Goal: Task Accomplishment & Management: Manage account settings

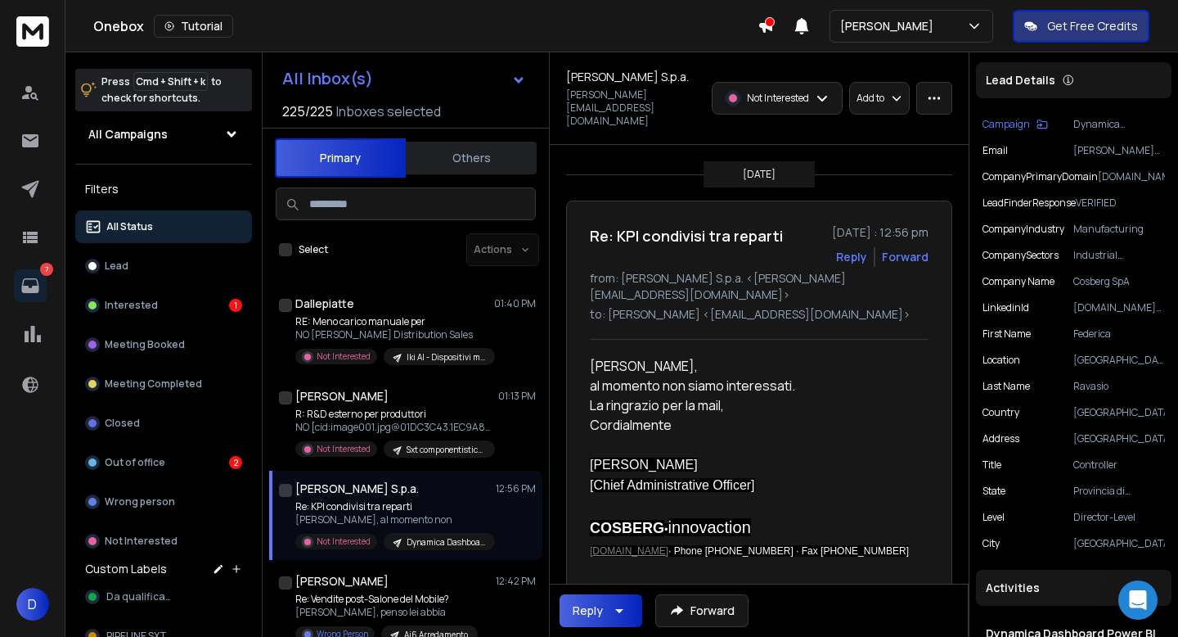
scroll to position [393, 0]
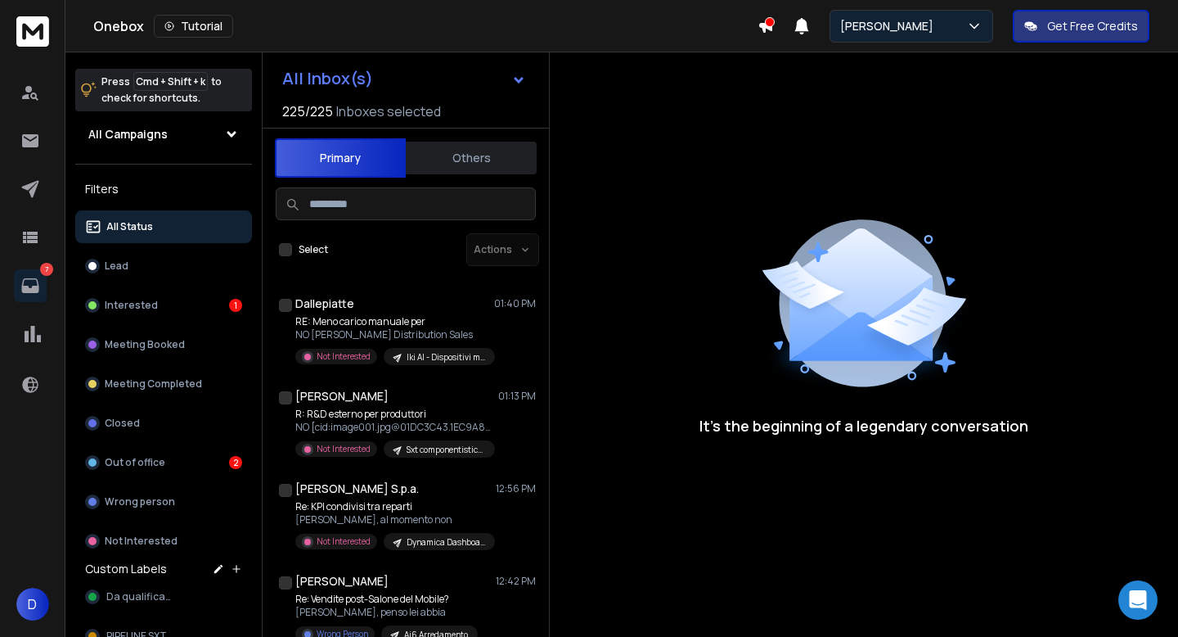
click at [905, 11] on button "Davide Gulin" at bounding box center [912, 26] width 164 height 33
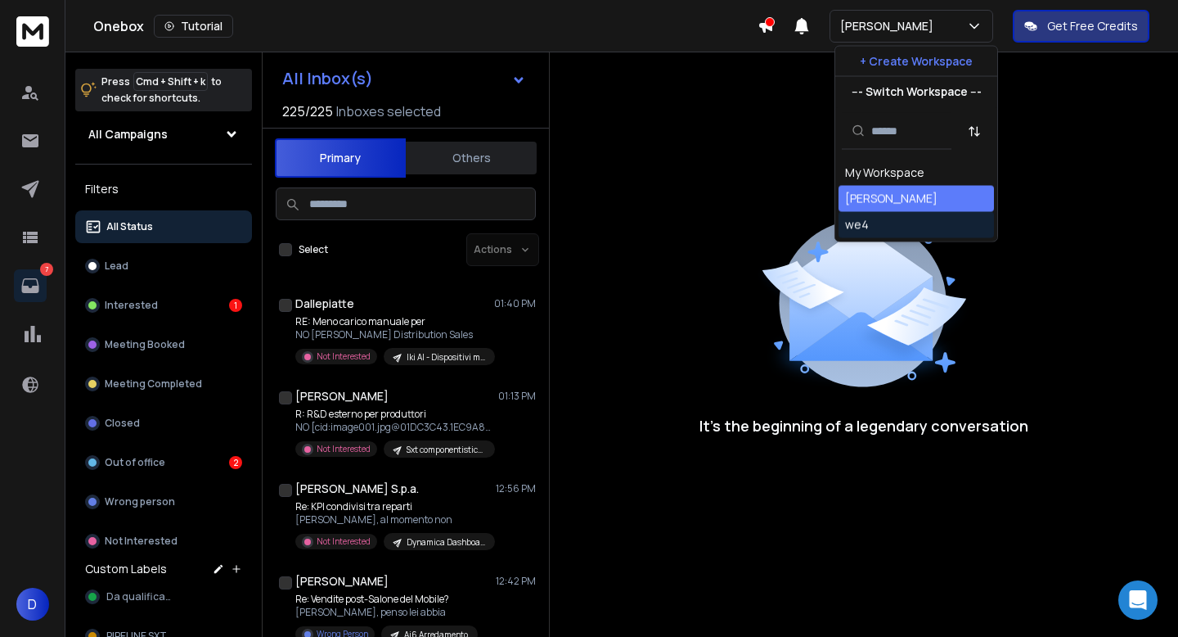
click at [890, 226] on div "we4" at bounding box center [916, 225] width 155 height 26
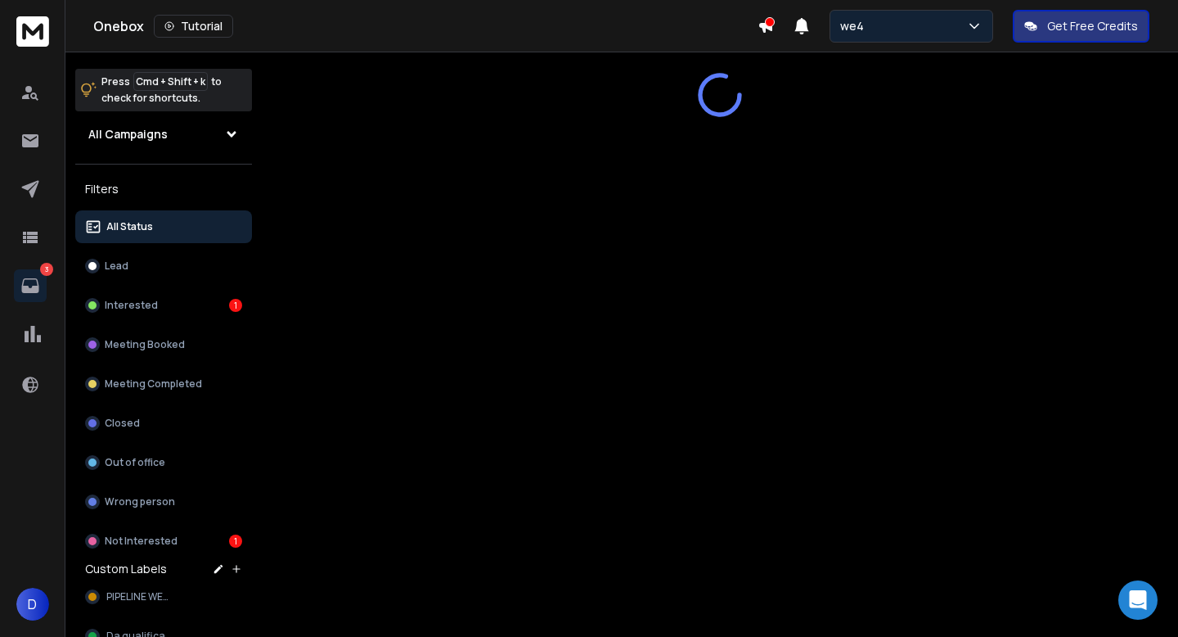
click at [903, 25] on div "we4" at bounding box center [911, 26] width 142 height 16
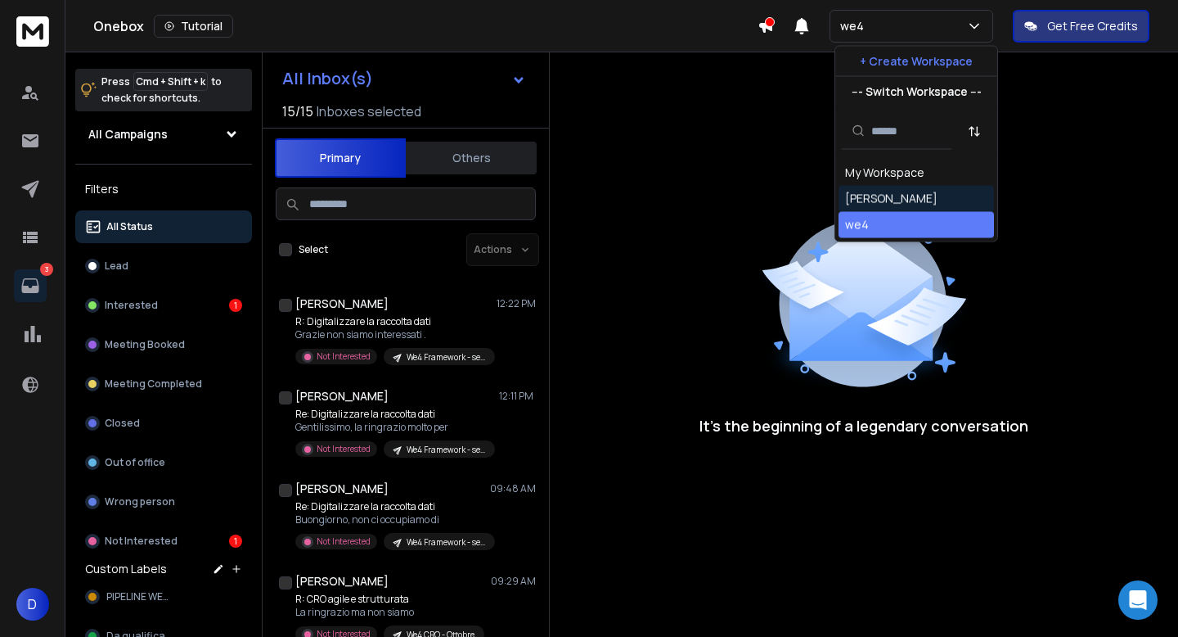
click at [894, 200] on div "[PERSON_NAME]" at bounding box center [891, 199] width 92 height 16
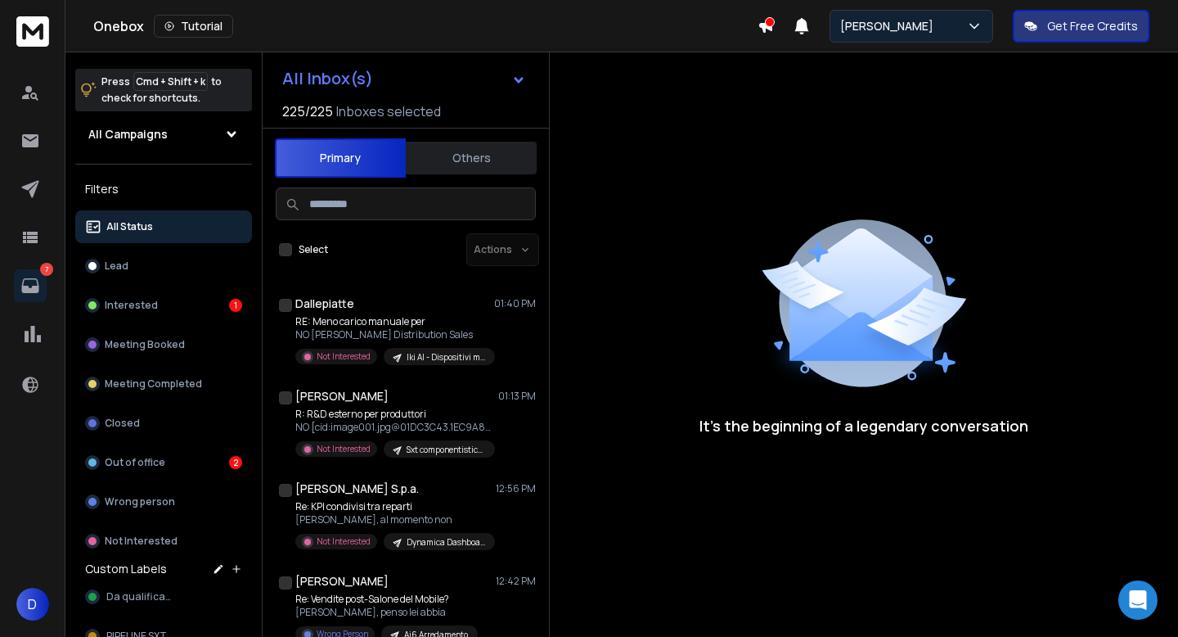
click at [930, 34] on button "[PERSON_NAME]" at bounding box center [912, 26] width 164 height 33
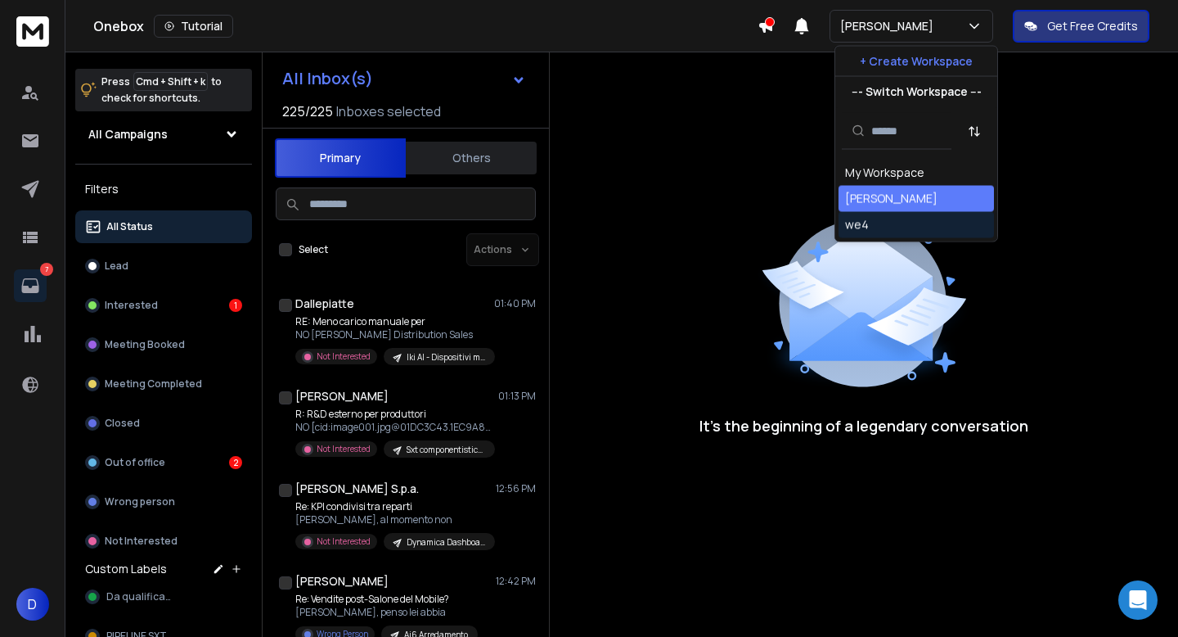
click at [921, 225] on div "we4" at bounding box center [916, 225] width 155 height 26
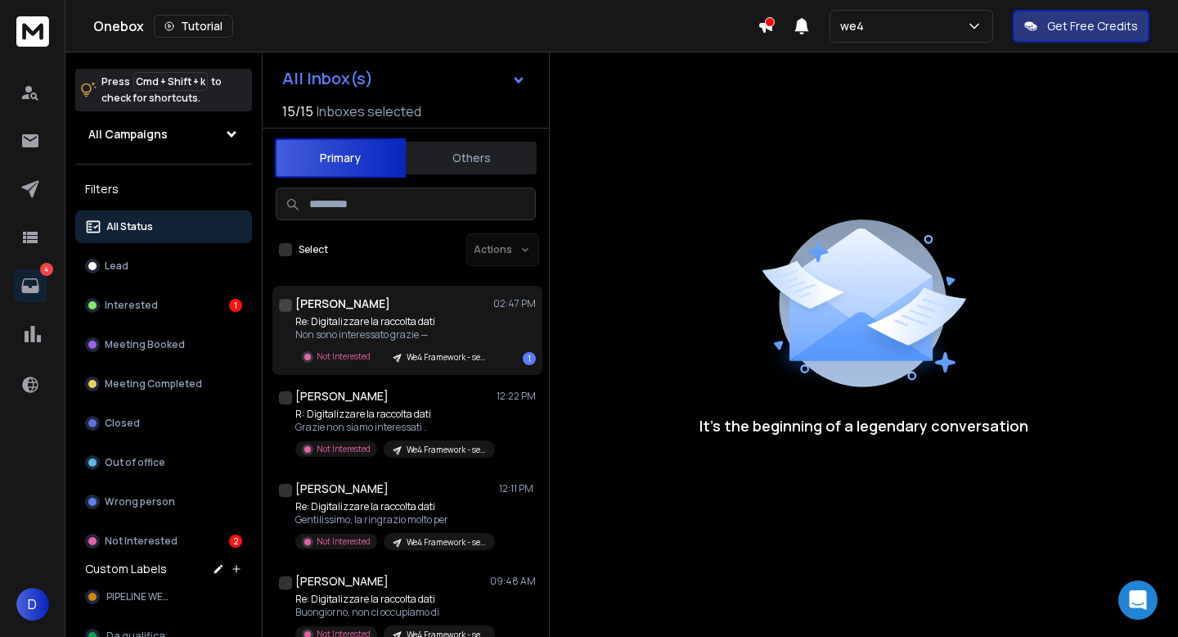
click at [393, 329] on p "Non sono interessato grazie —" at bounding box center [393, 334] width 196 height 13
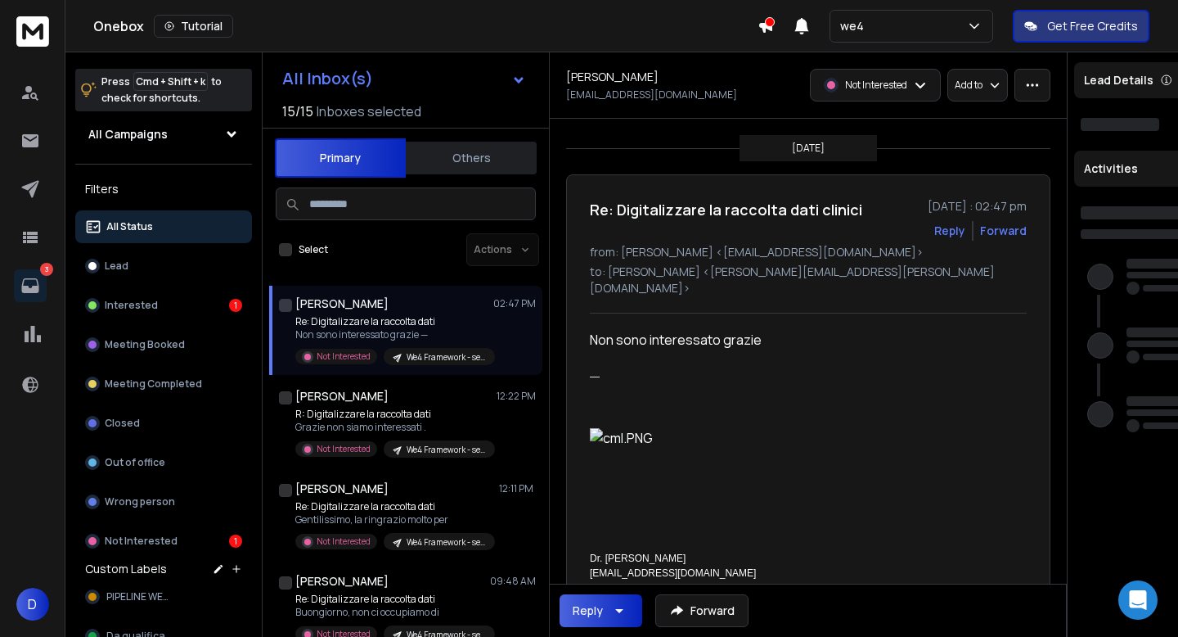
click at [881, 43] on div "Onebox Tutorial we4 Get Free Credits" at bounding box center [589, 26] width 1178 height 52
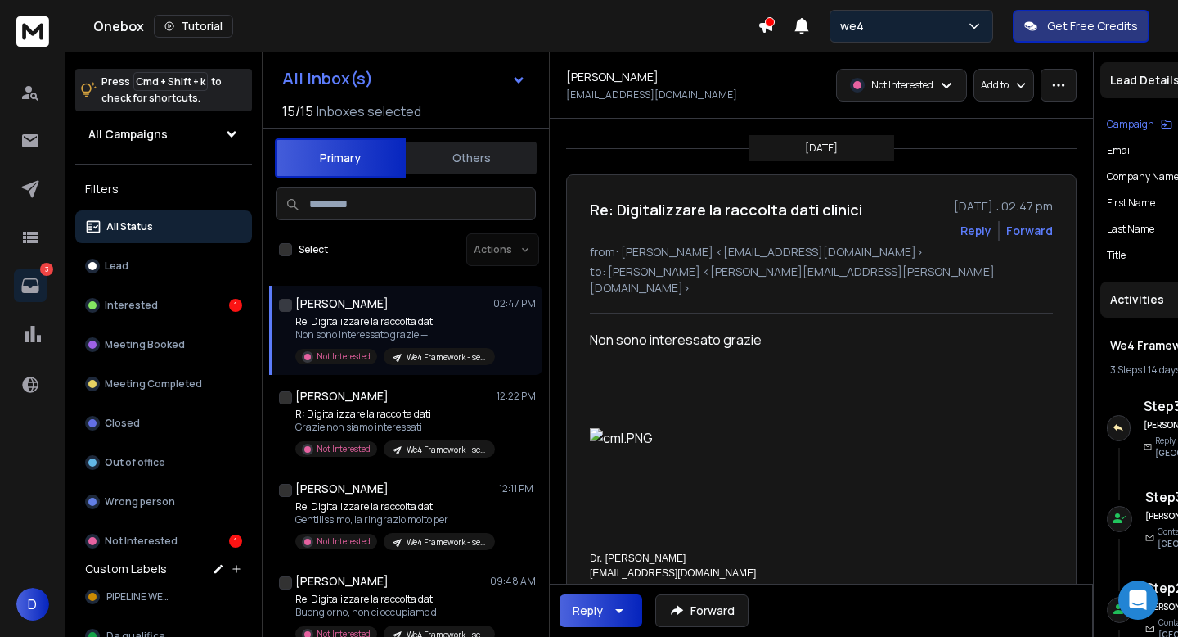
click at [871, 33] on p "we4" at bounding box center [855, 26] width 30 height 16
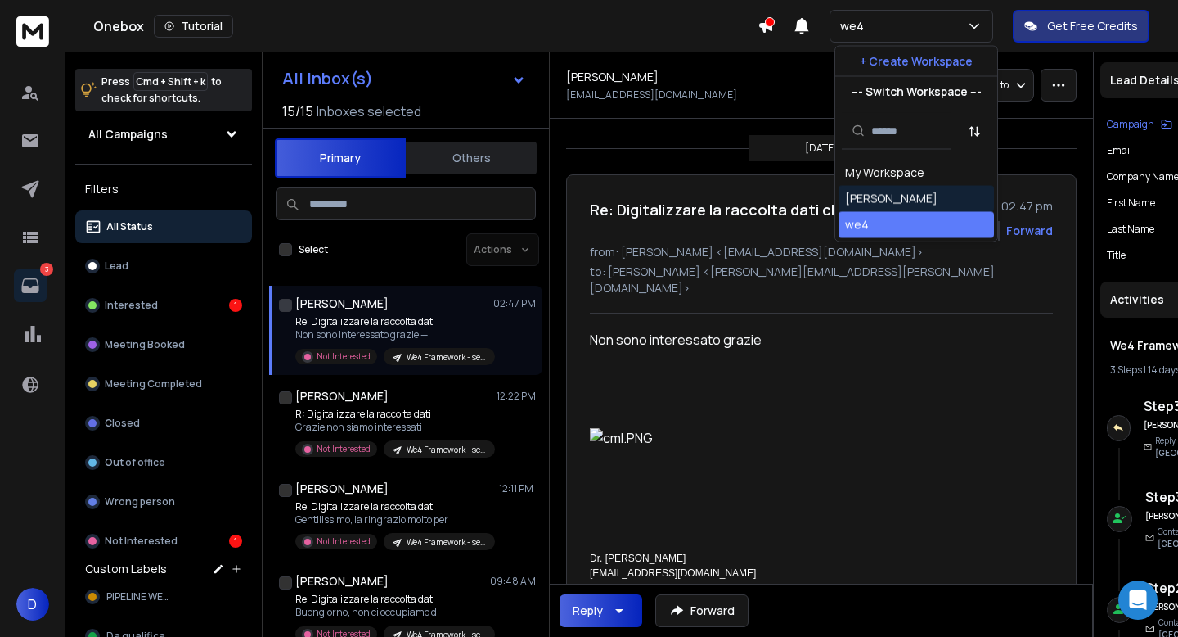
click at [863, 200] on div "[PERSON_NAME]" at bounding box center [891, 199] width 92 height 16
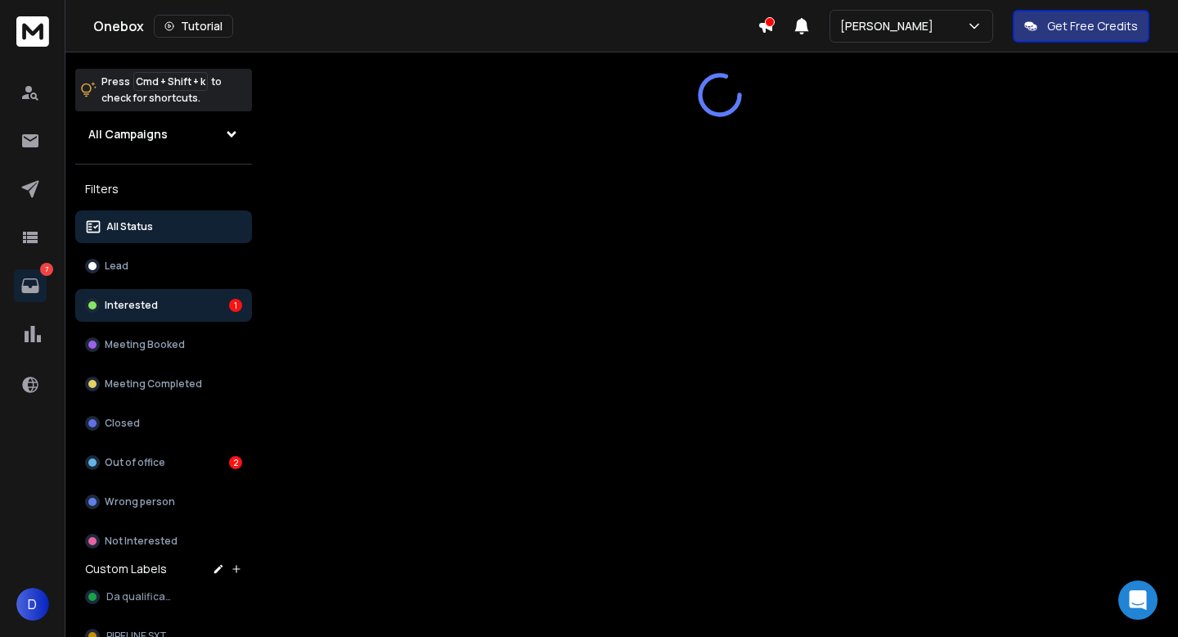
click at [128, 311] on p "Interested" at bounding box center [131, 305] width 53 height 13
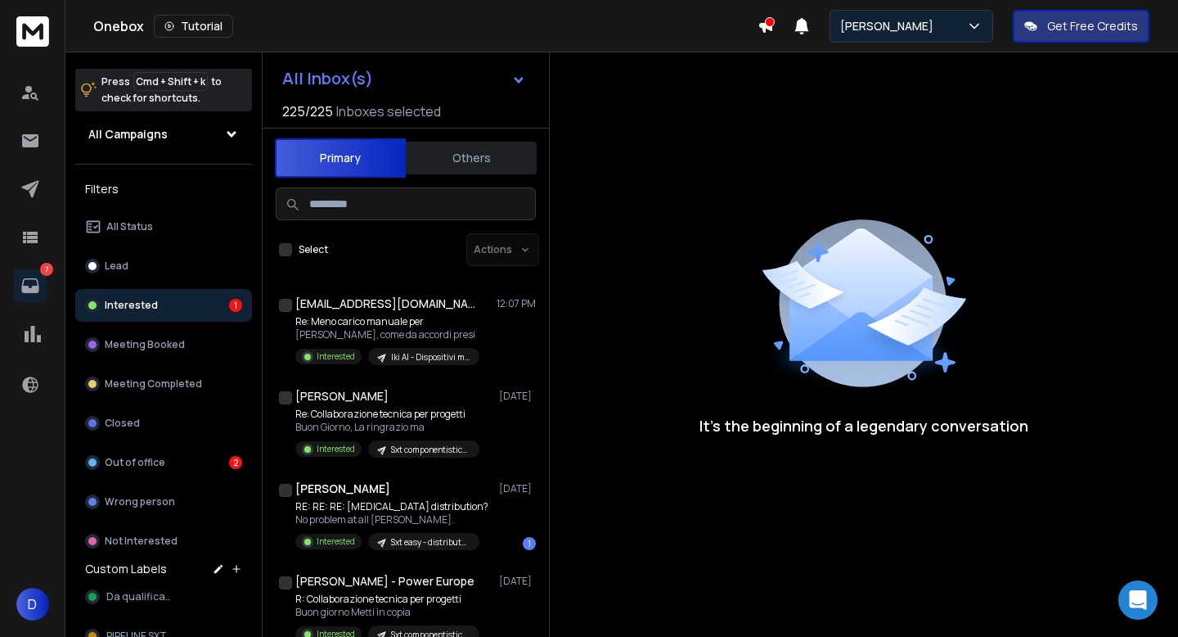
click at [899, 32] on p "[PERSON_NAME]" at bounding box center [890, 26] width 100 height 16
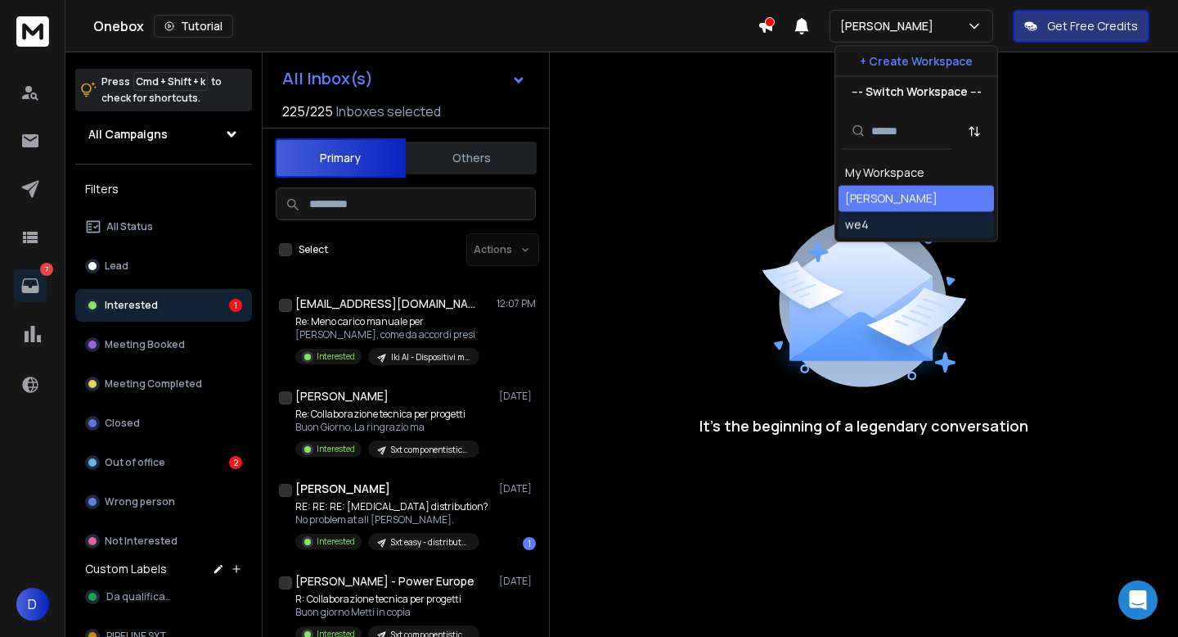
click at [856, 222] on div "we4" at bounding box center [857, 225] width 24 height 16
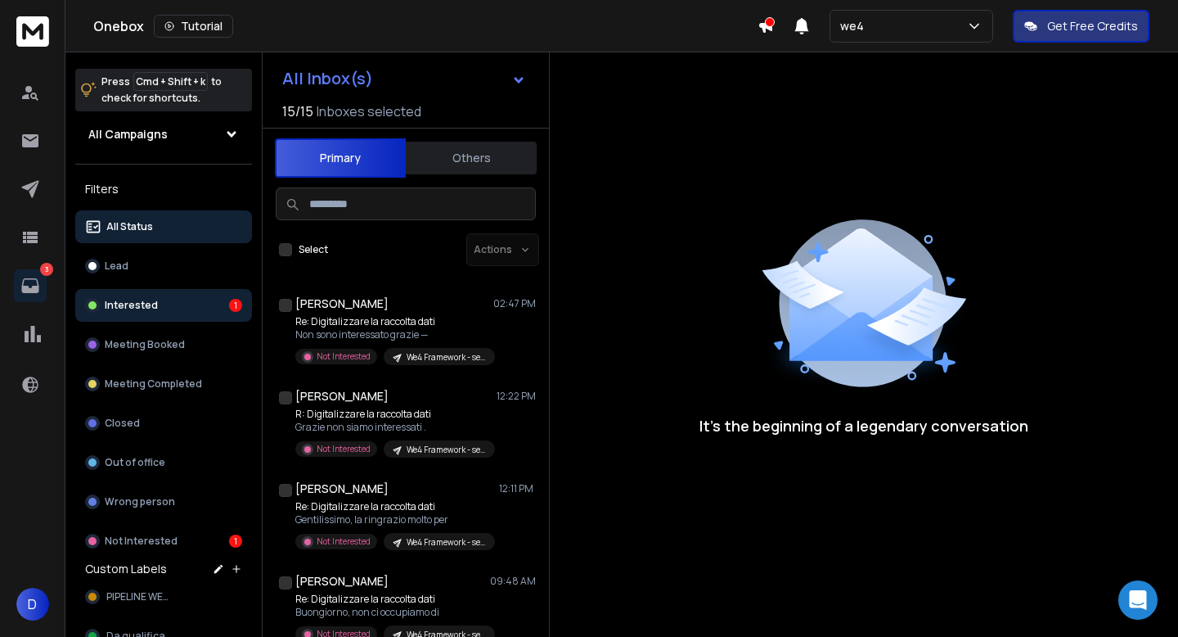
click at [170, 315] on button "Interested 1" at bounding box center [163, 305] width 177 height 33
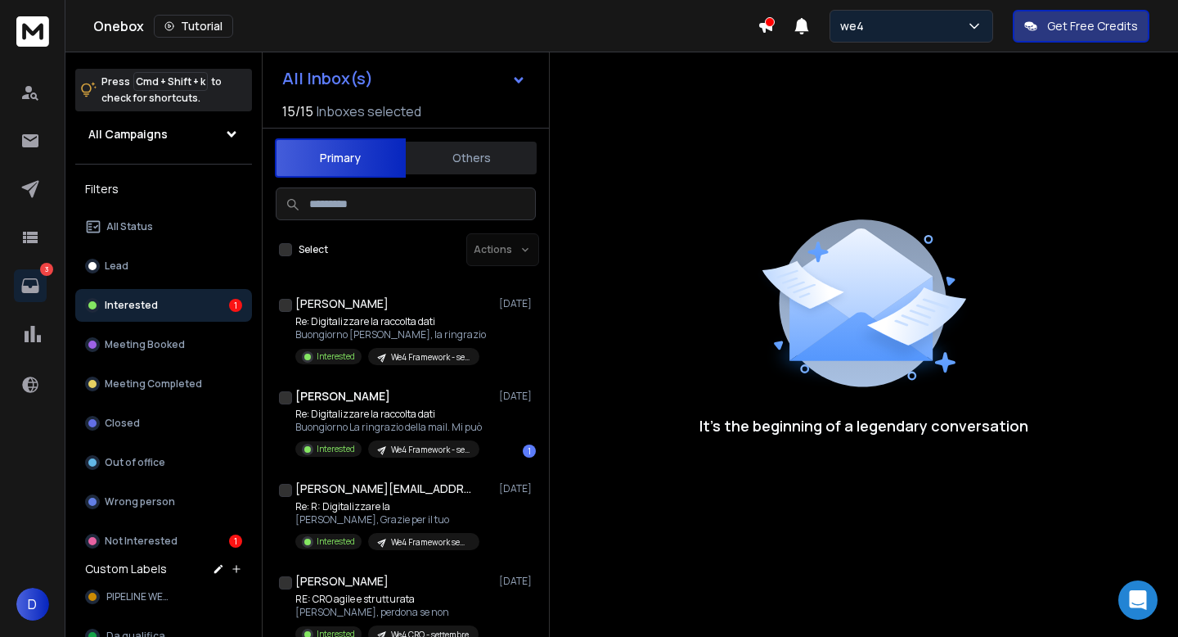
click at [912, 20] on div "we4" at bounding box center [911, 26] width 142 height 16
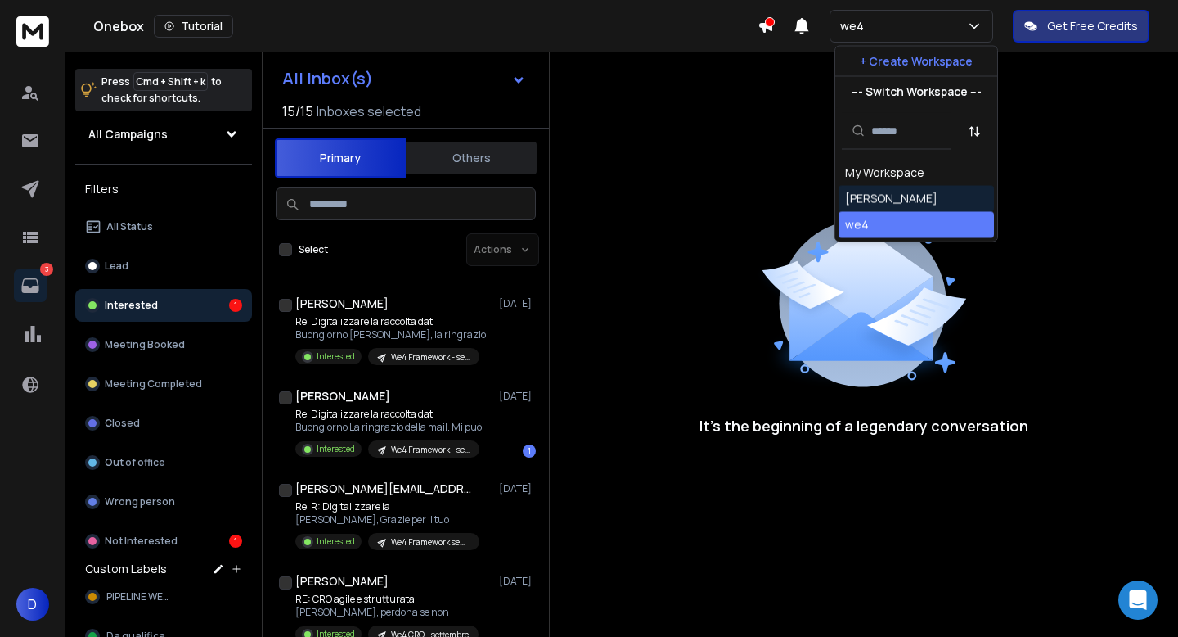
click at [860, 192] on div "[PERSON_NAME]" at bounding box center [891, 199] width 92 height 16
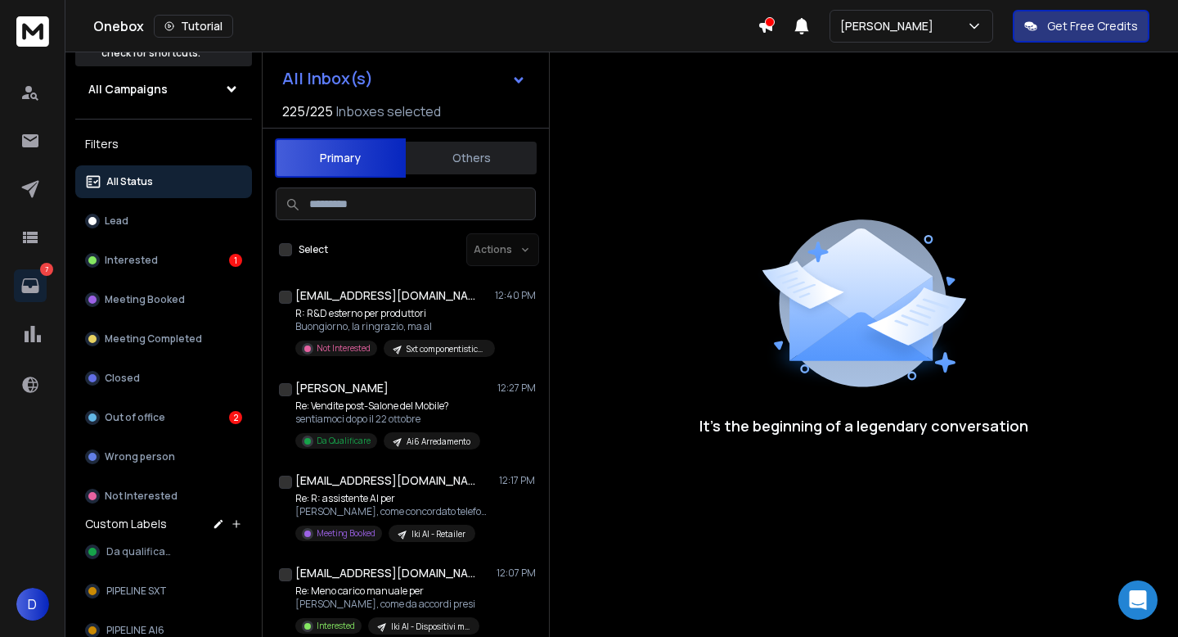
scroll to position [379, 0]
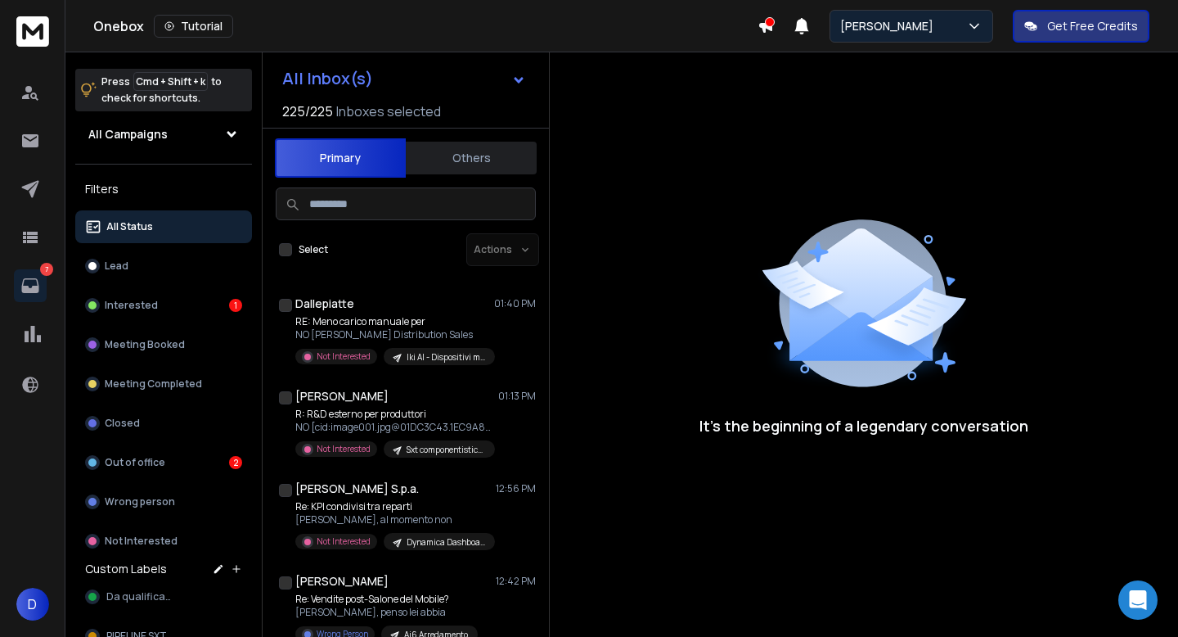
click at [944, 27] on div "[PERSON_NAME]" at bounding box center [911, 26] width 142 height 16
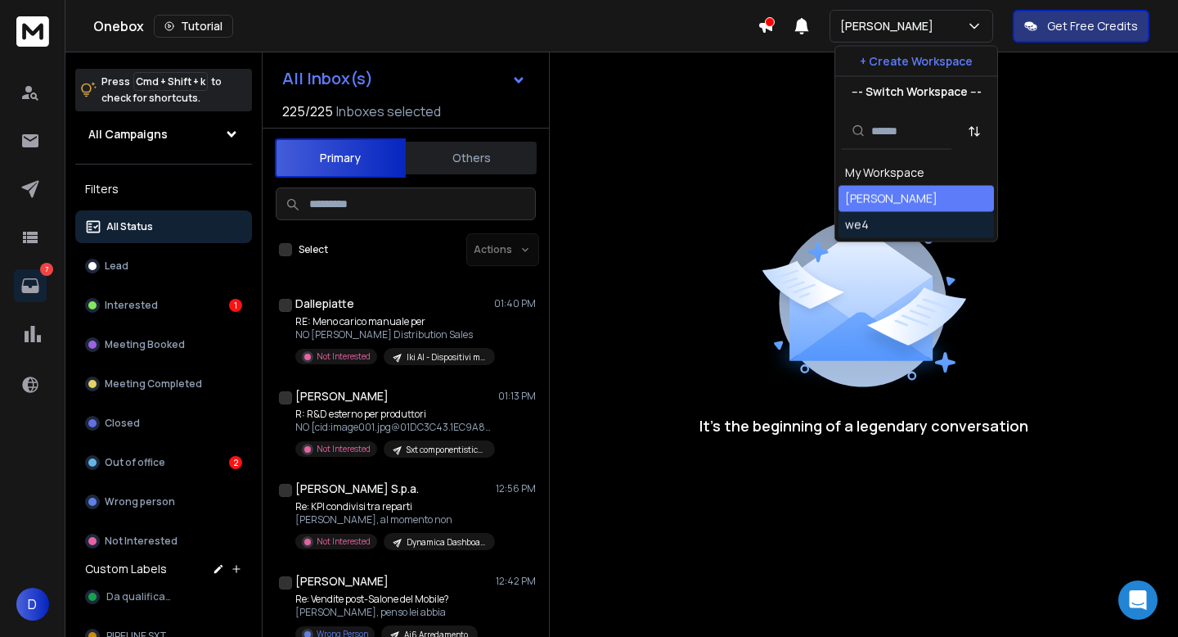
click at [883, 232] on div "we4" at bounding box center [916, 225] width 155 height 26
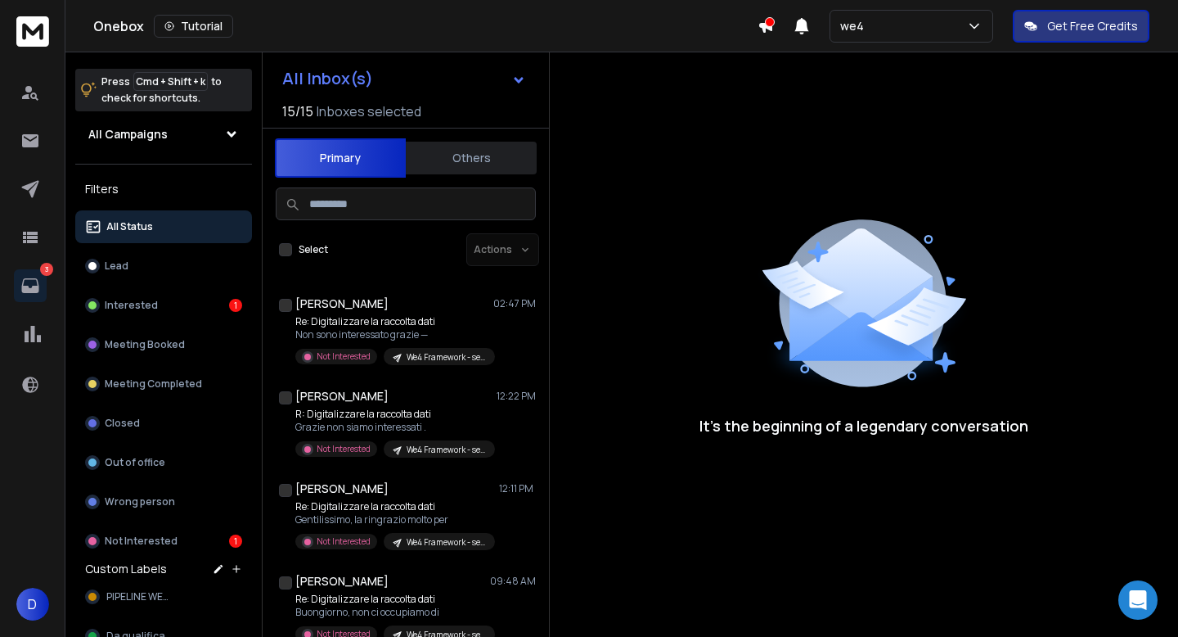
click at [38, 291] on icon at bounding box center [30, 286] width 20 height 20
click at [860, 30] on p "we4" at bounding box center [855, 26] width 30 height 16
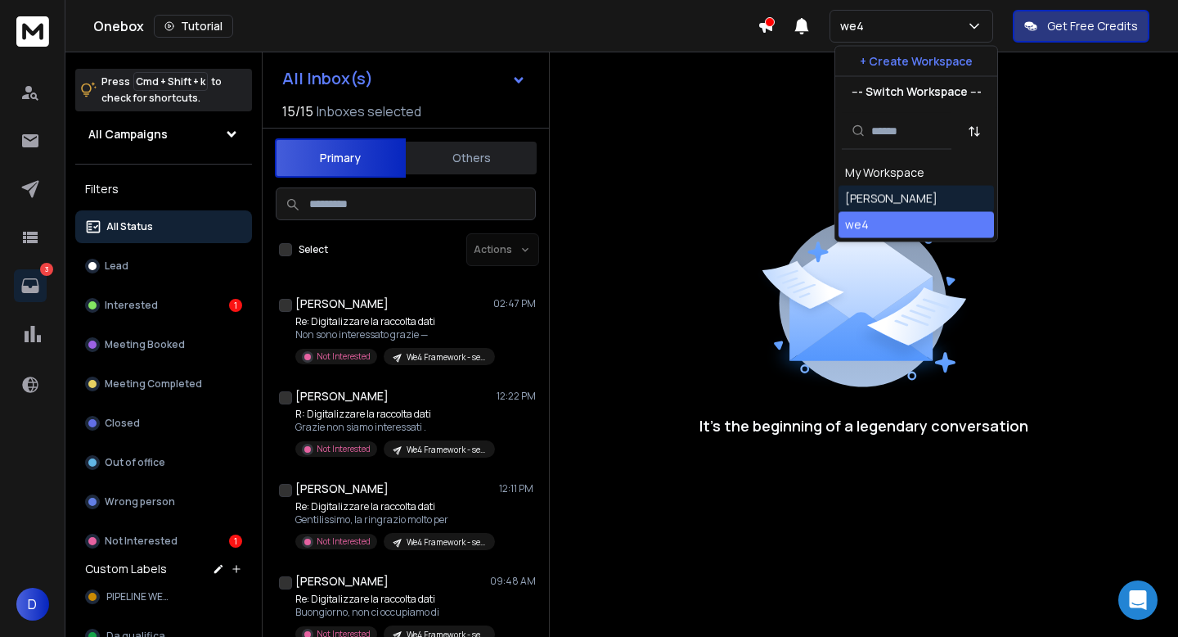
click at [845, 192] on div "[PERSON_NAME]" at bounding box center [891, 199] width 92 height 16
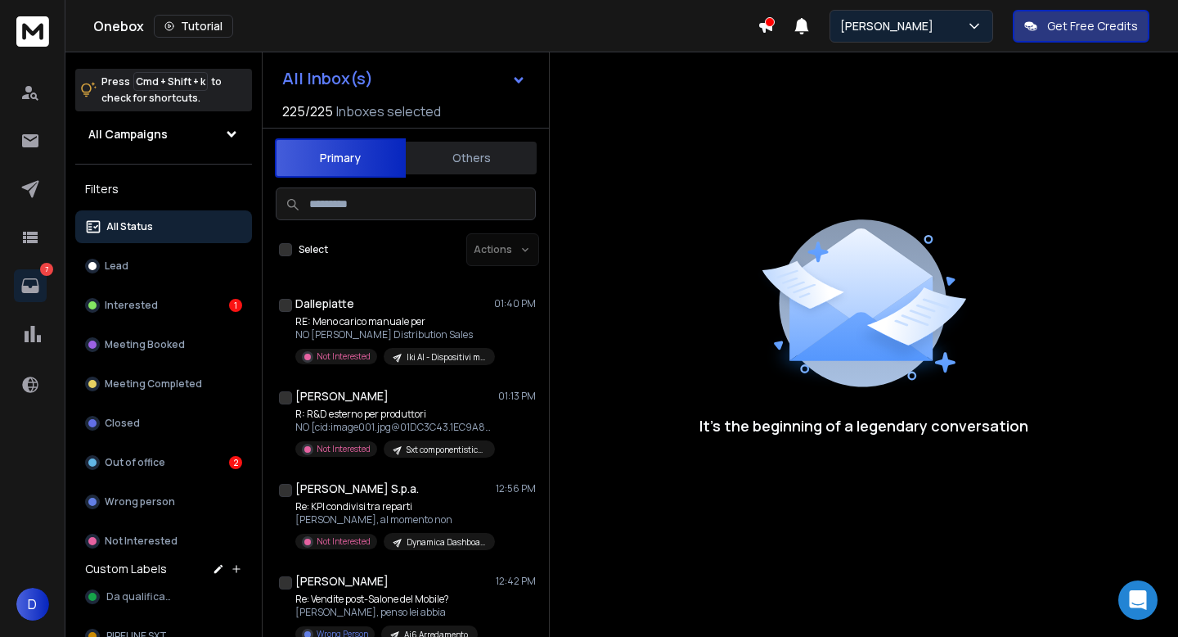
click at [912, 24] on p "[PERSON_NAME]" at bounding box center [890, 26] width 100 height 16
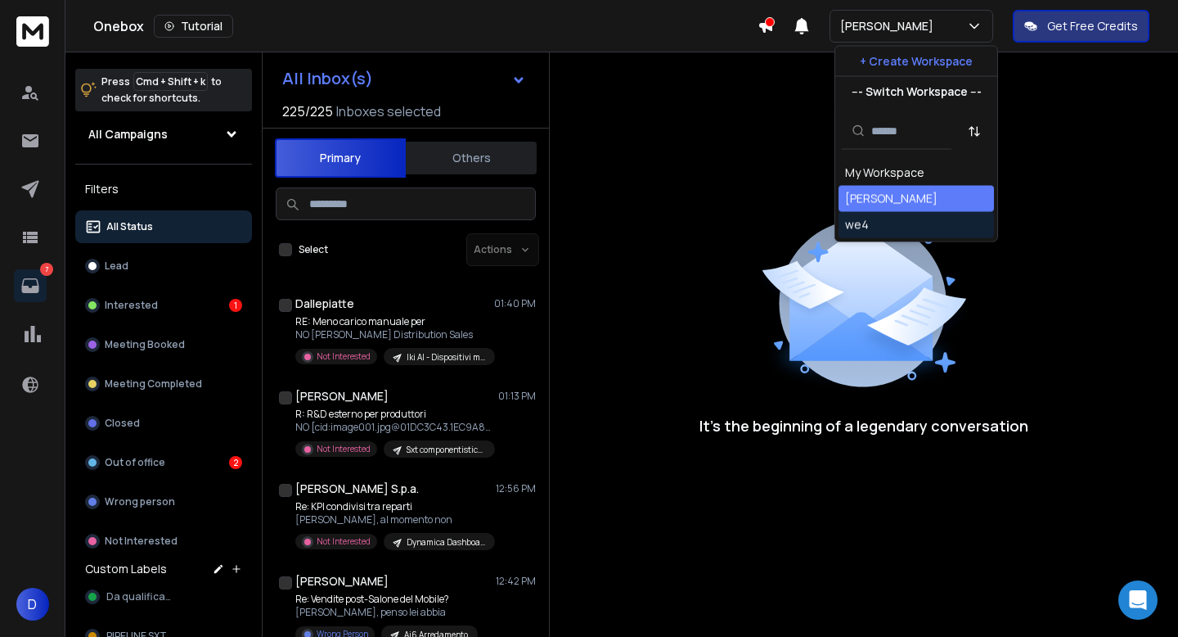
click at [912, 222] on div "we4" at bounding box center [916, 225] width 155 height 26
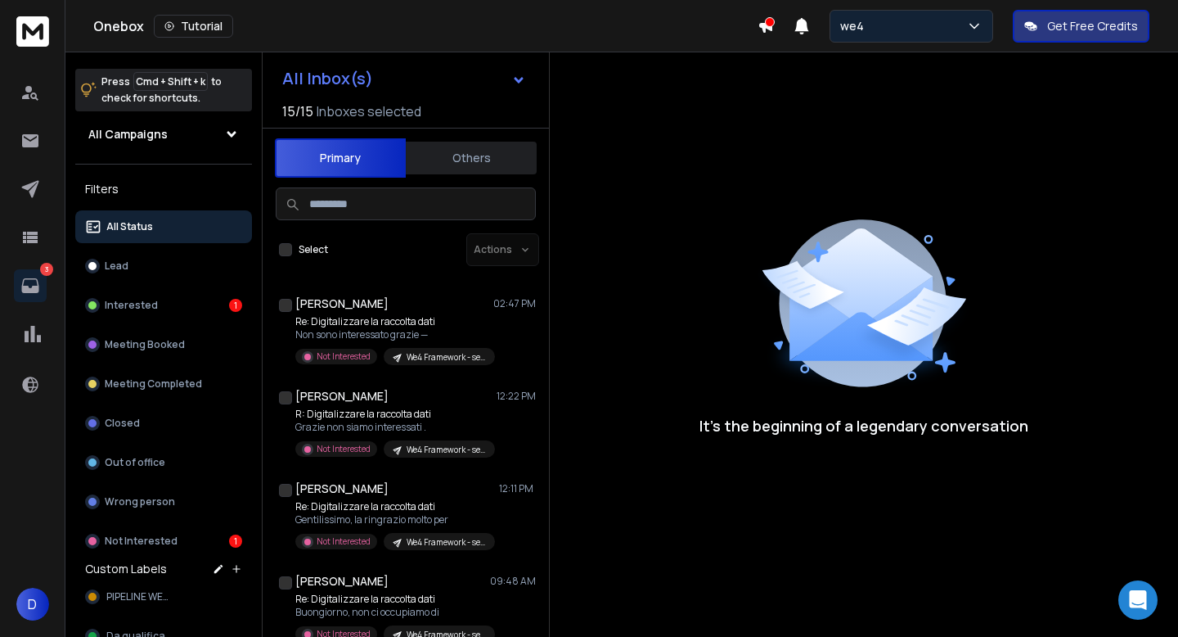
click at [910, 37] on button "we4" at bounding box center [912, 26] width 164 height 33
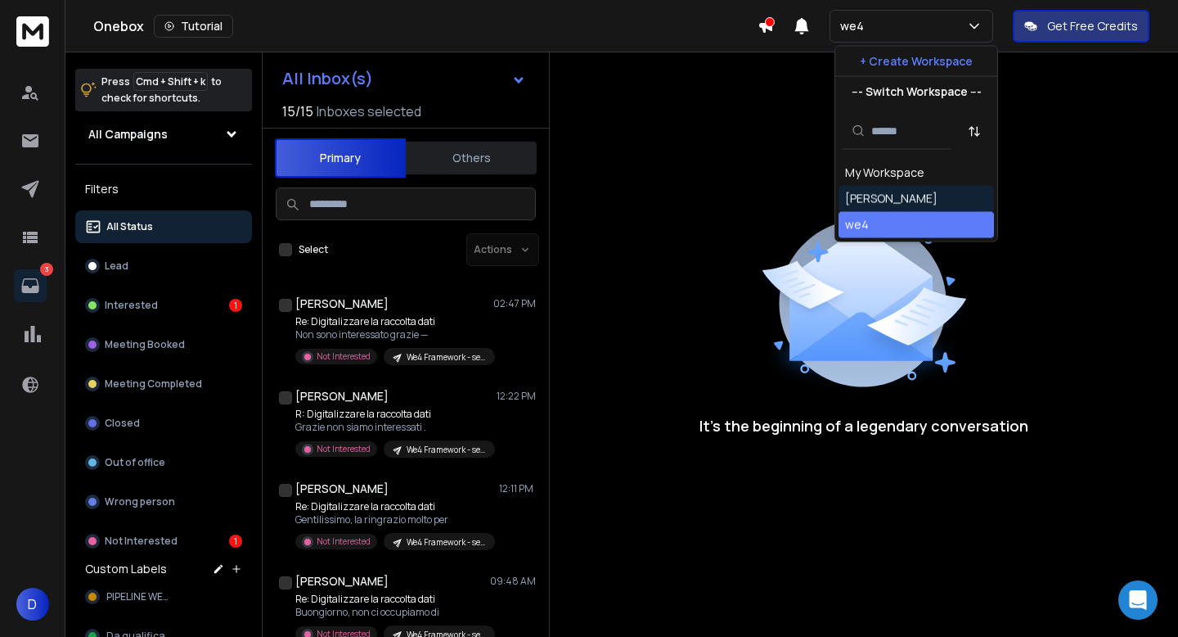
click at [903, 194] on div "[PERSON_NAME]" at bounding box center [891, 199] width 92 height 16
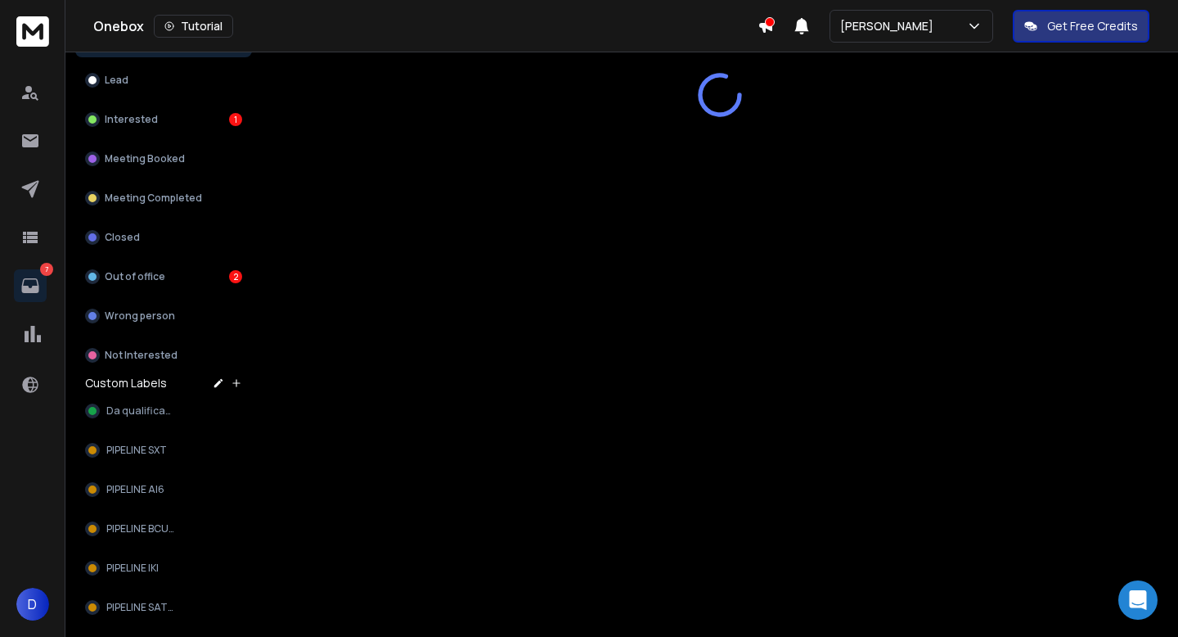
scroll to position [273, 0]
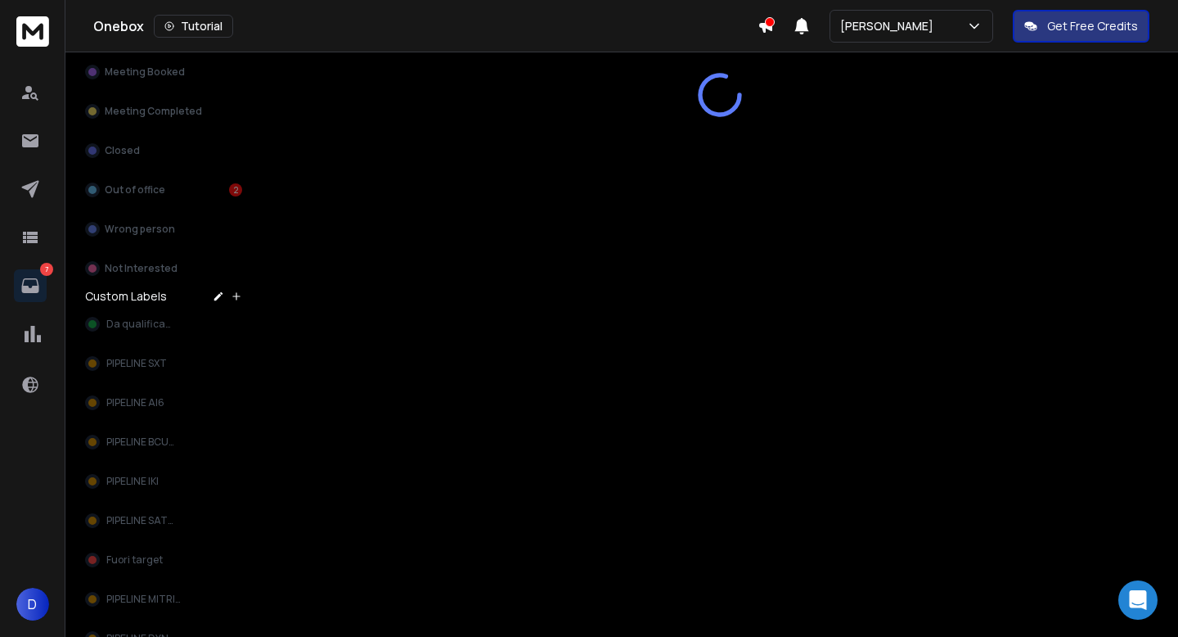
click at [148, 483] on span "PIPELINE IKI" at bounding box center [132, 481] width 52 height 13
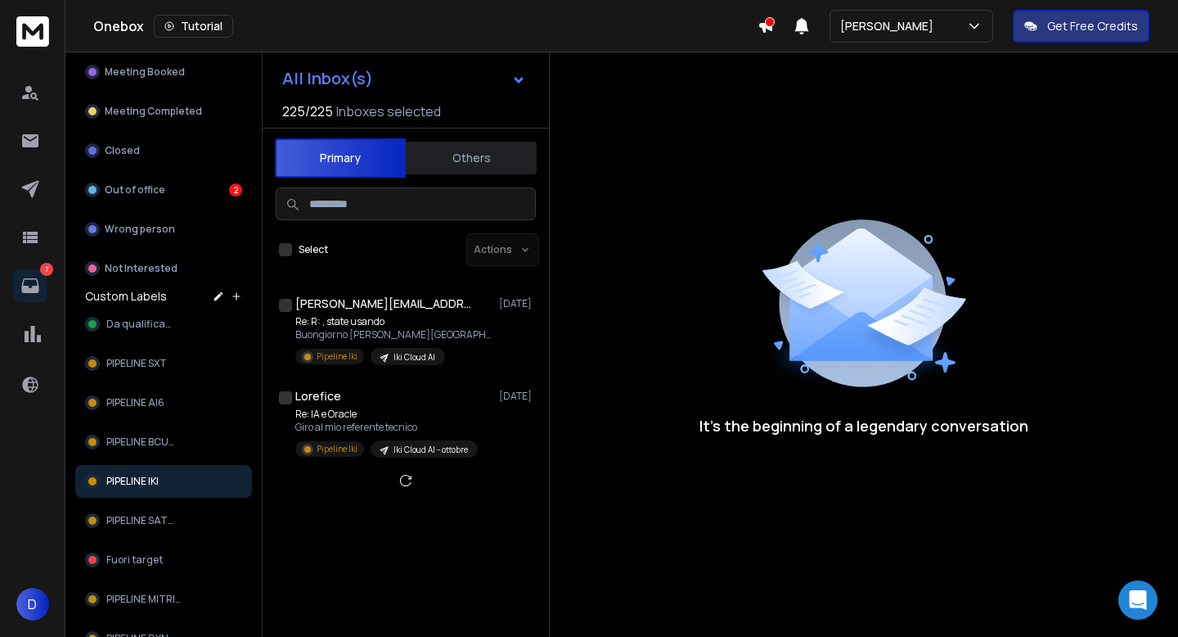
click at [147, 483] on span "PIPELINE IKI" at bounding box center [132, 481] width 52 height 13
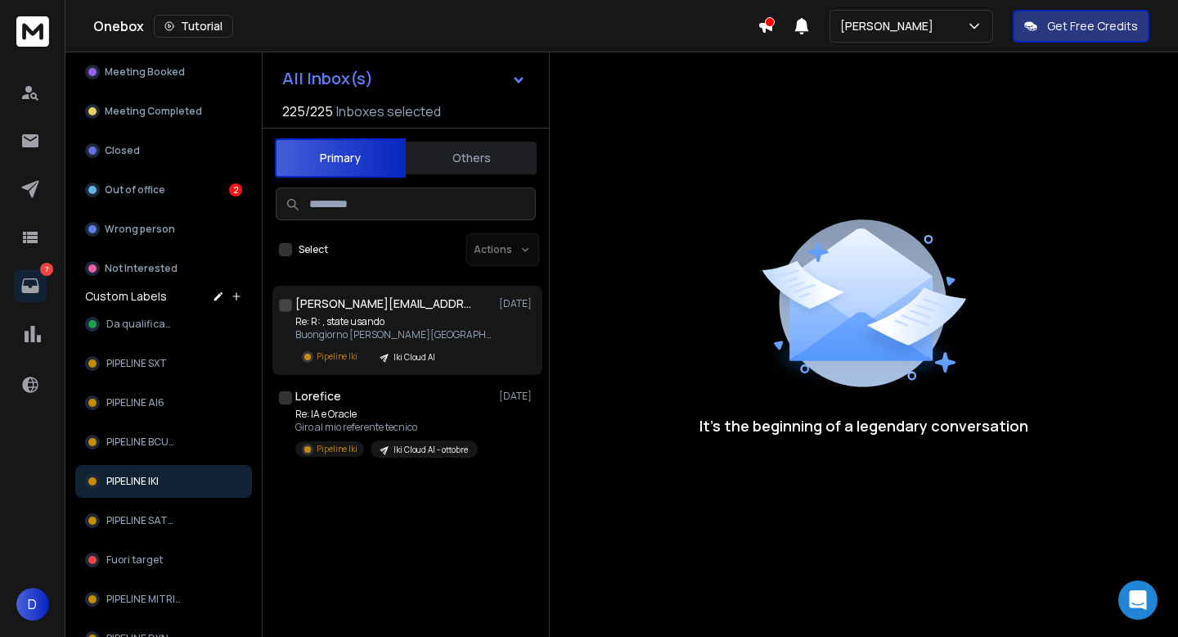
click at [402, 339] on p "Buongiorno [PERSON_NAME][GEOGRAPHIC_DATA], ha avuto modo" at bounding box center [393, 334] width 196 height 13
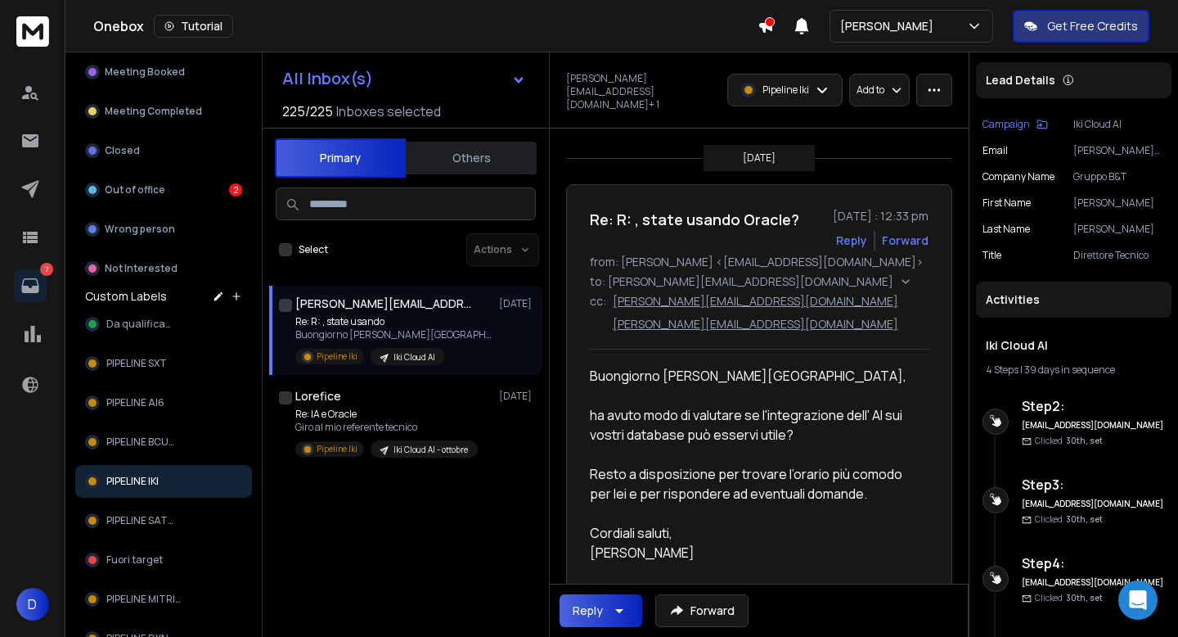
scroll to position [3, 0]
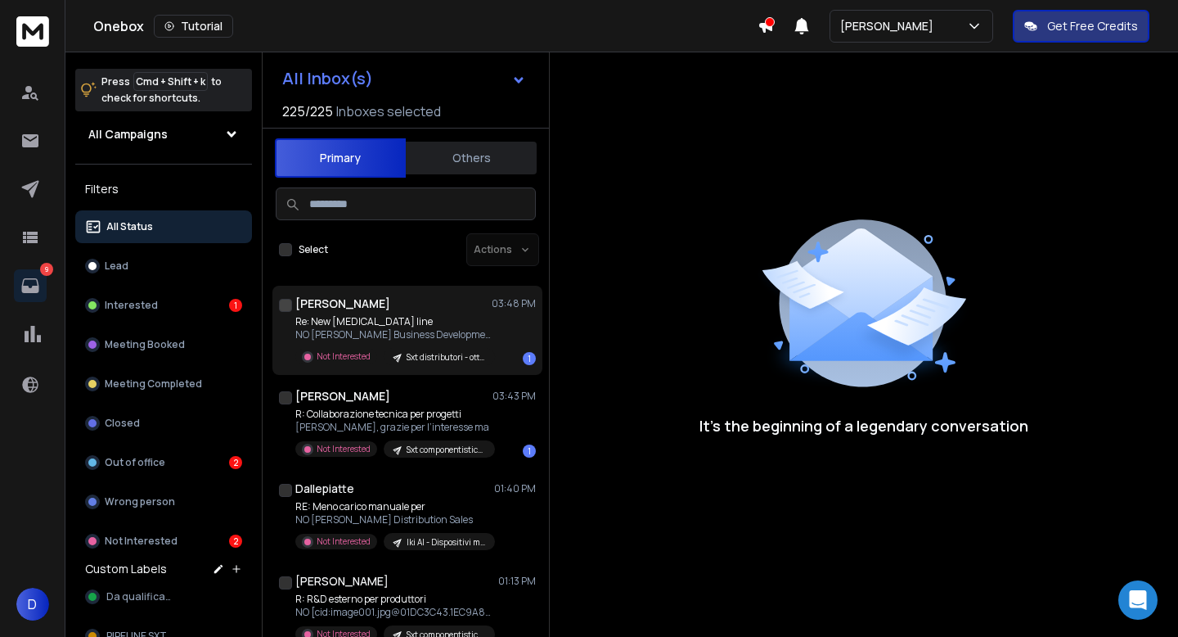
click at [453, 324] on p "Re: New [MEDICAL_DATA] line" at bounding box center [393, 321] width 196 height 13
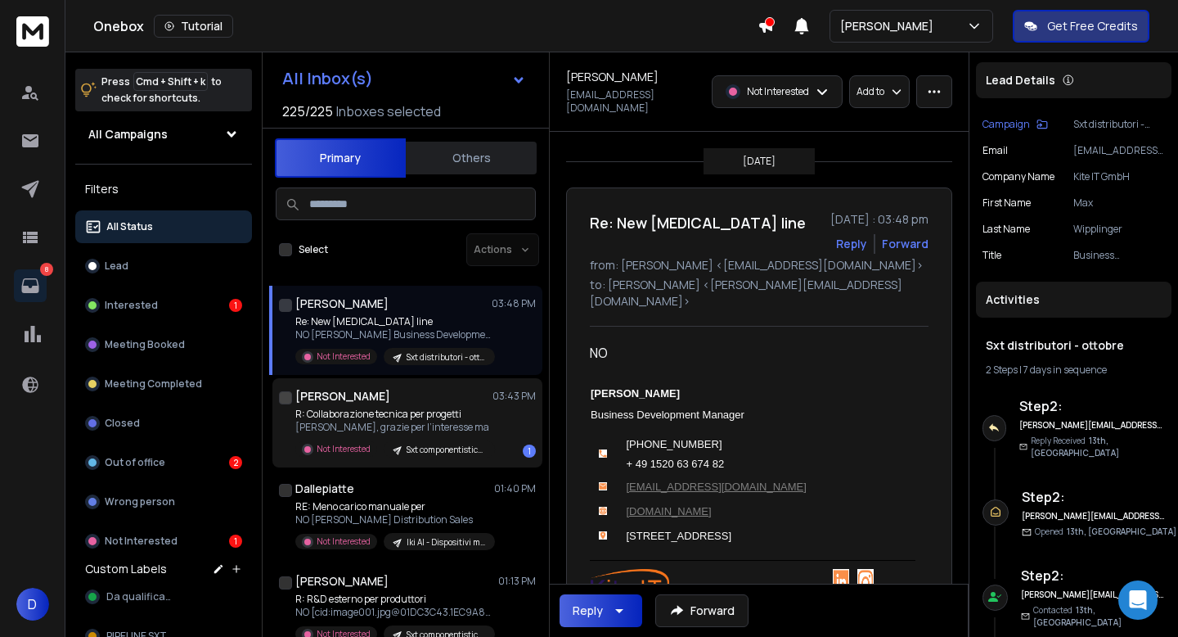
click at [493, 417] on div "R: Collaborazione tecnica per progetti Buongiorno, grazie per l’interesse ma No…" at bounding box center [395, 433] width 200 height 50
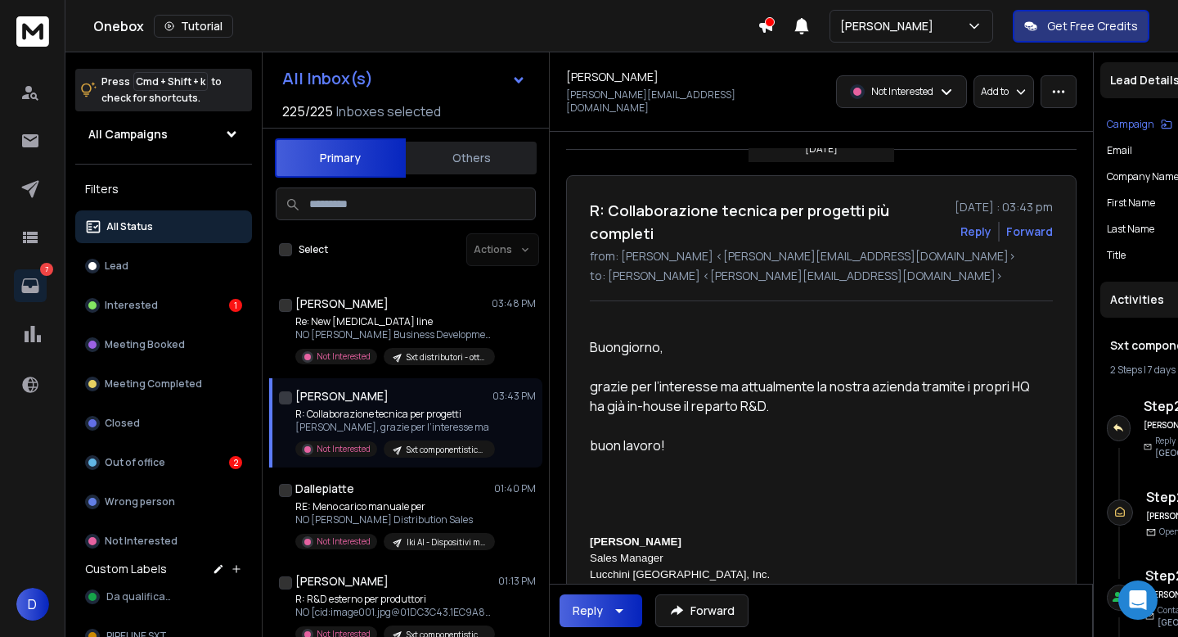
scroll to position [26, 0]
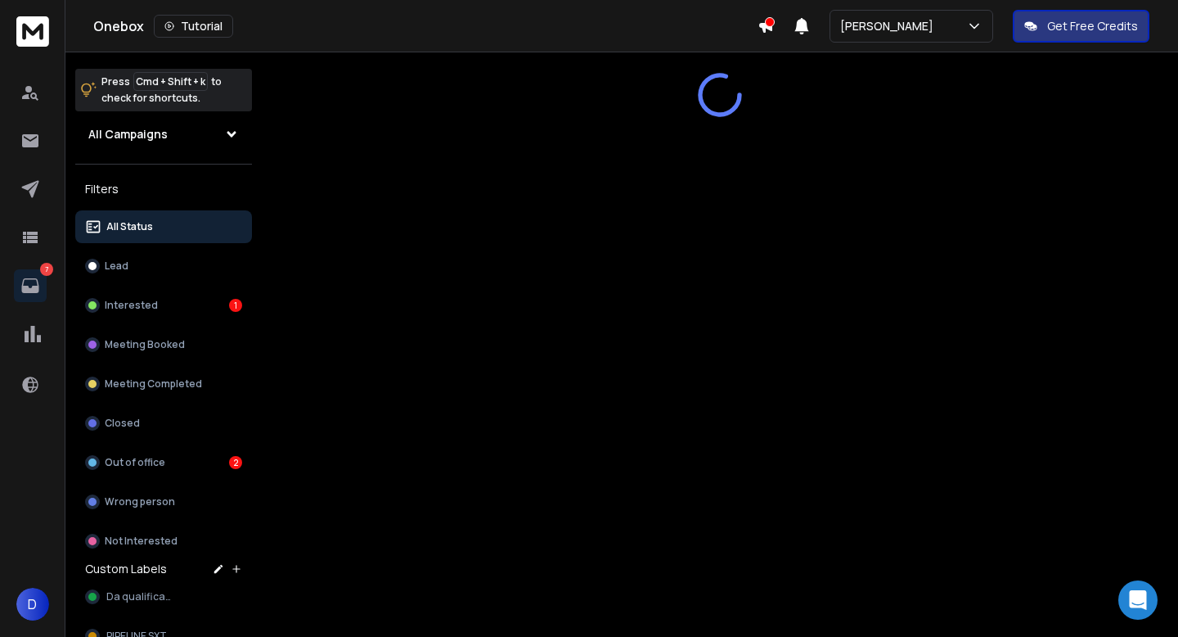
click at [900, 45] on div "Onebox Tutorial [PERSON_NAME] Get Free Credits" at bounding box center [589, 26] width 1178 height 52
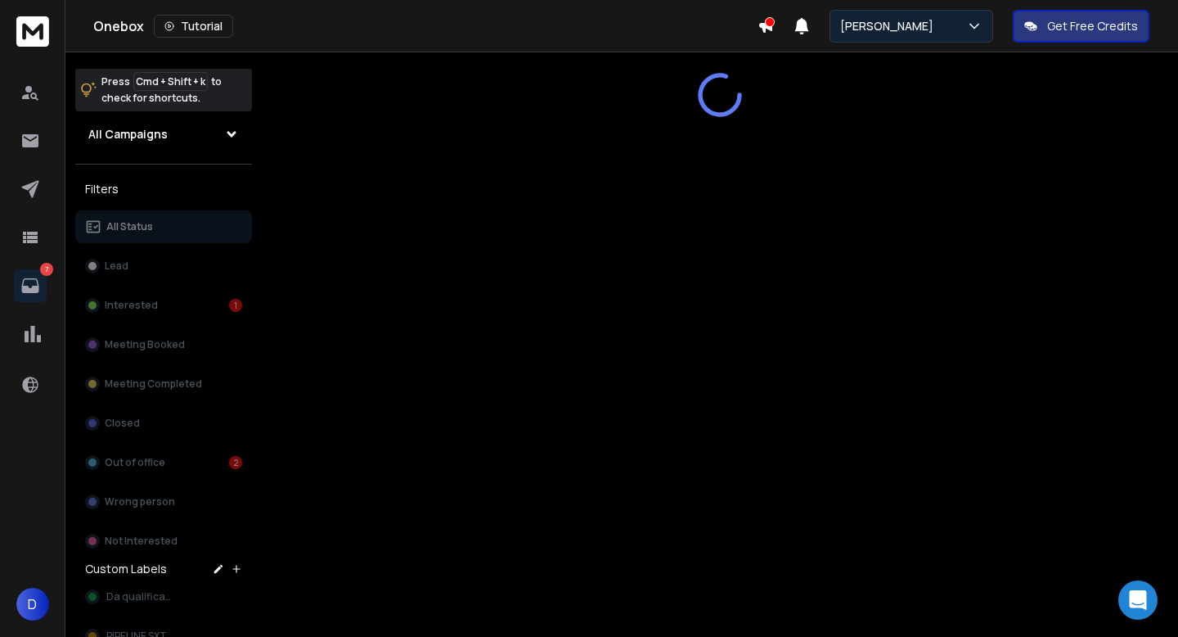
click at [905, 37] on button "[PERSON_NAME]" at bounding box center [912, 26] width 164 height 33
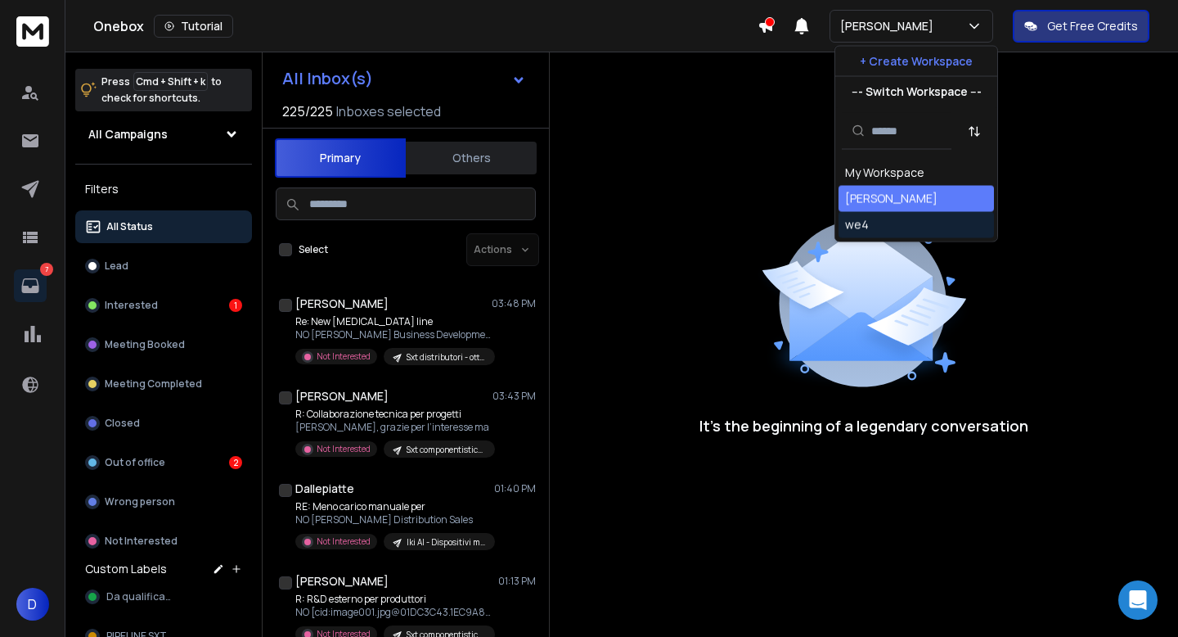
click at [881, 227] on div "we4" at bounding box center [916, 225] width 155 height 26
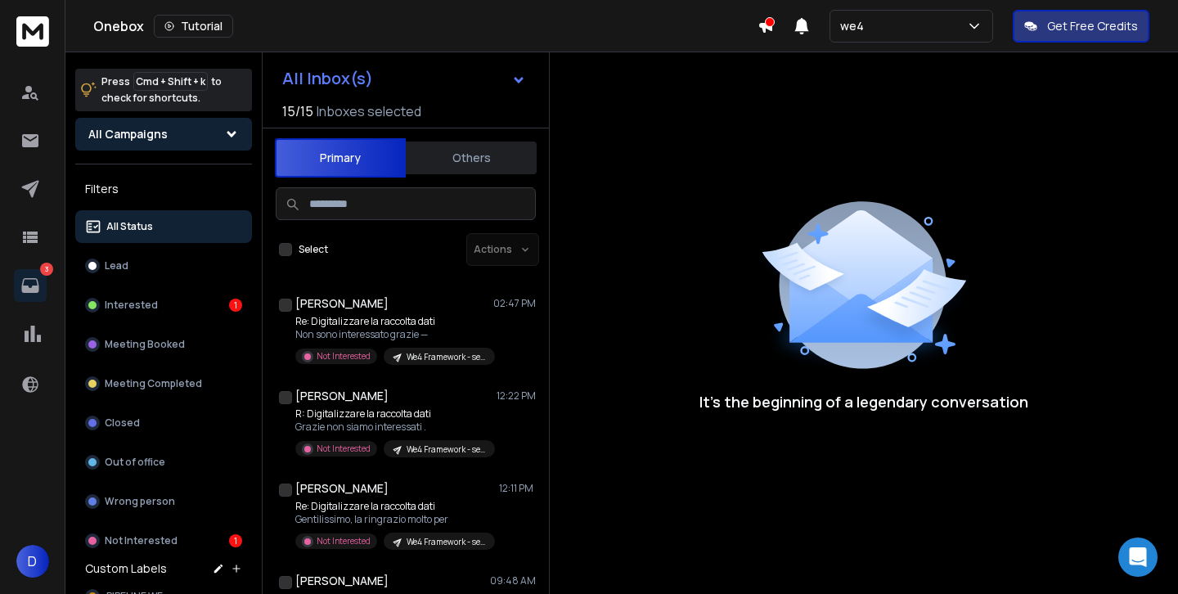
click at [206, 136] on button "All Campaigns" at bounding box center [163, 134] width 177 height 33
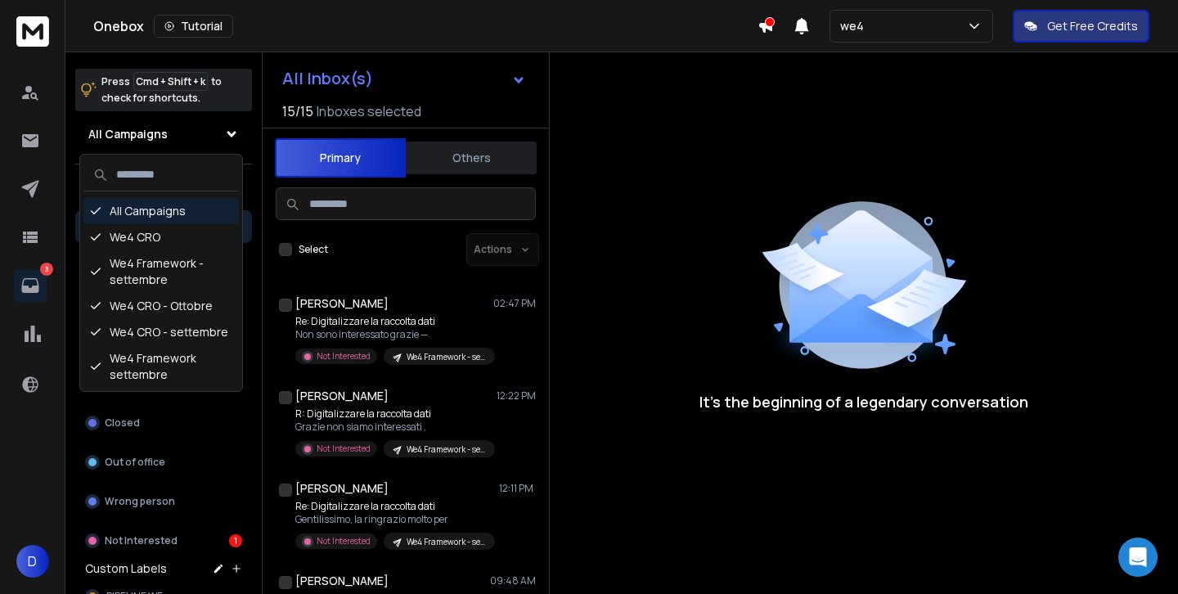
click at [187, 206] on div "All Campaigns" at bounding box center [160, 211] width 155 height 26
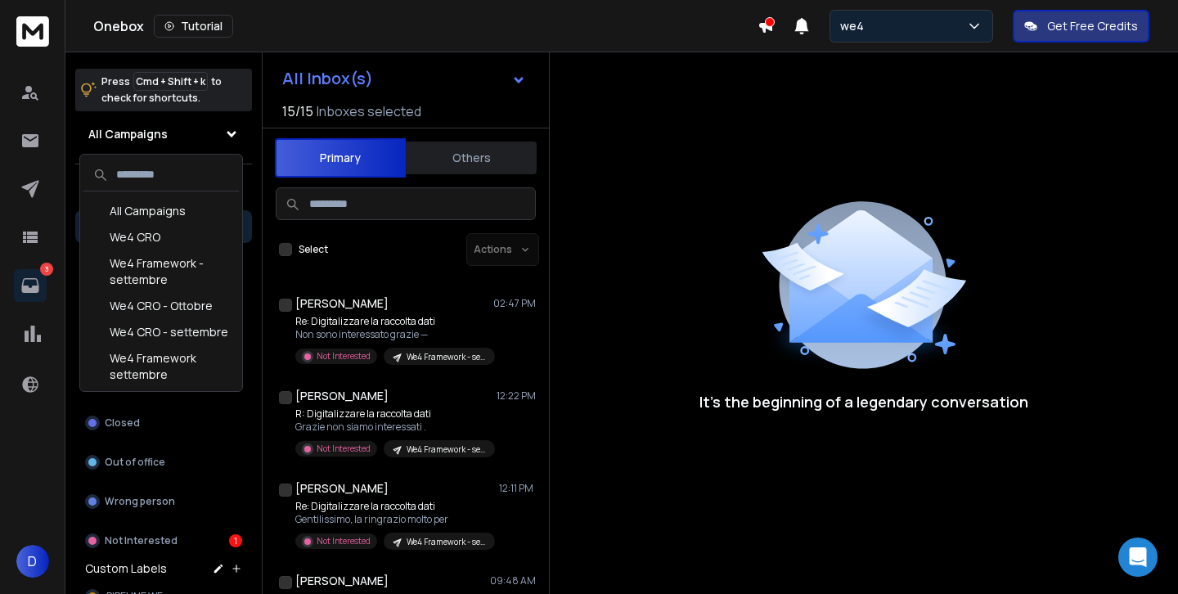
click at [935, 33] on div "we4" at bounding box center [911, 26] width 142 height 16
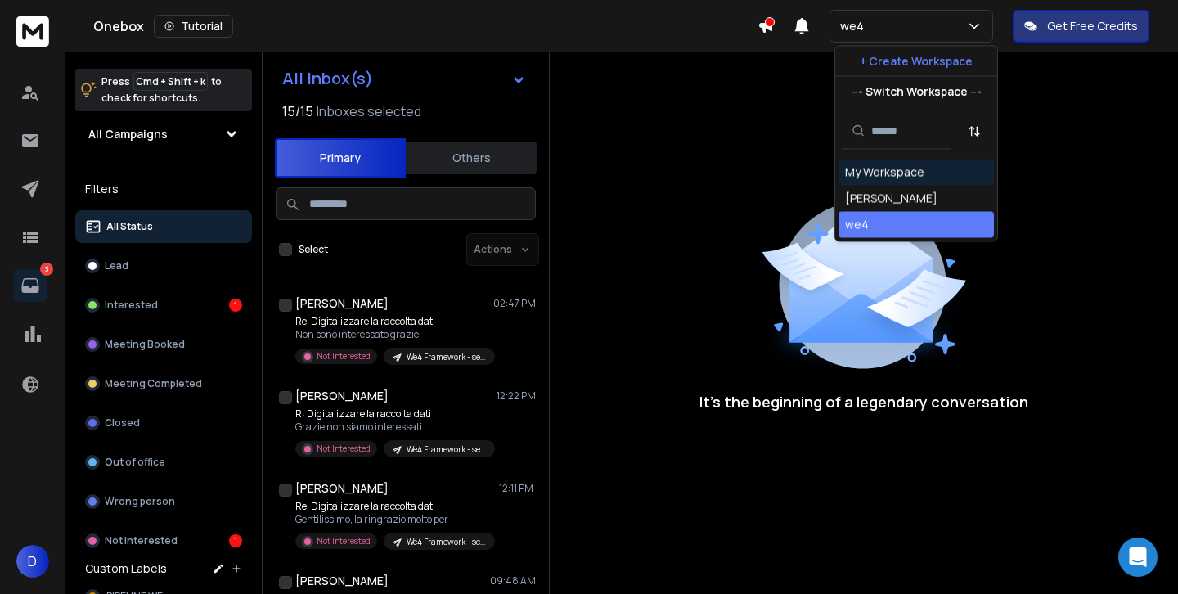
click at [878, 198] on div "[PERSON_NAME]" at bounding box center [891, 199] width 92 height 16
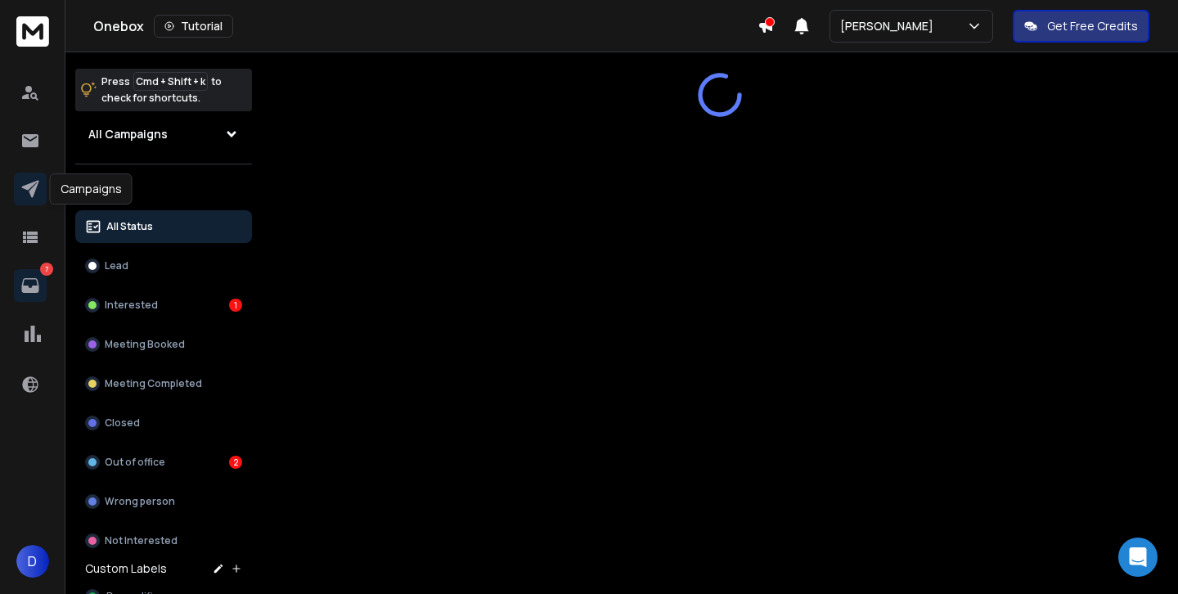
click at [29, 193] on icon at bounding box center [30, 189] width 20 height 20
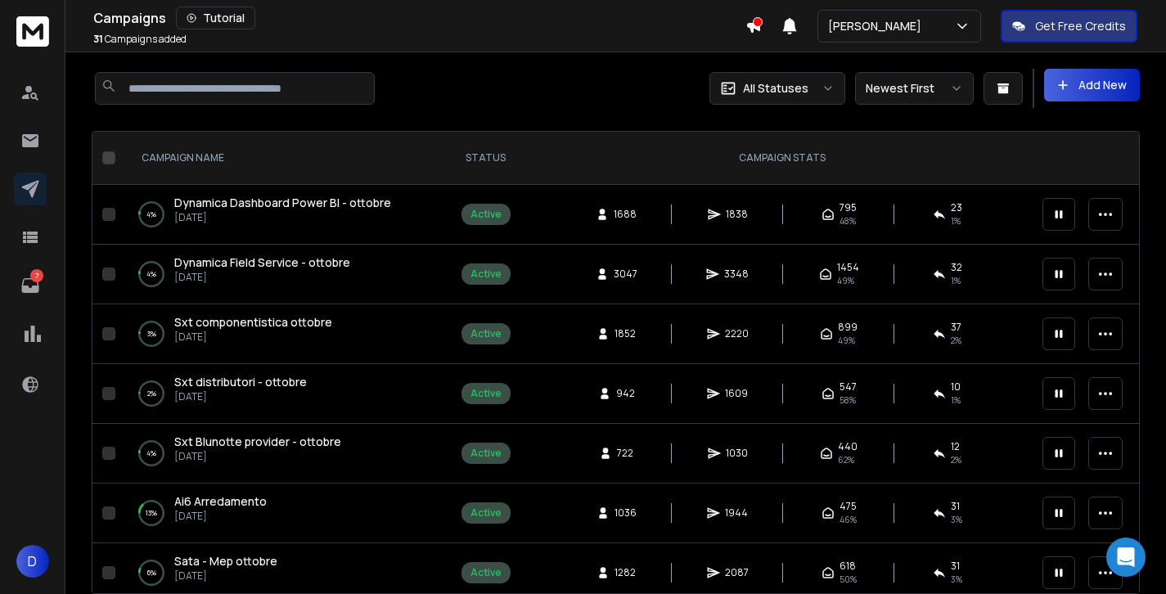
click at [282, 95] on input at bounding box center [235, 88] width 280 height 33
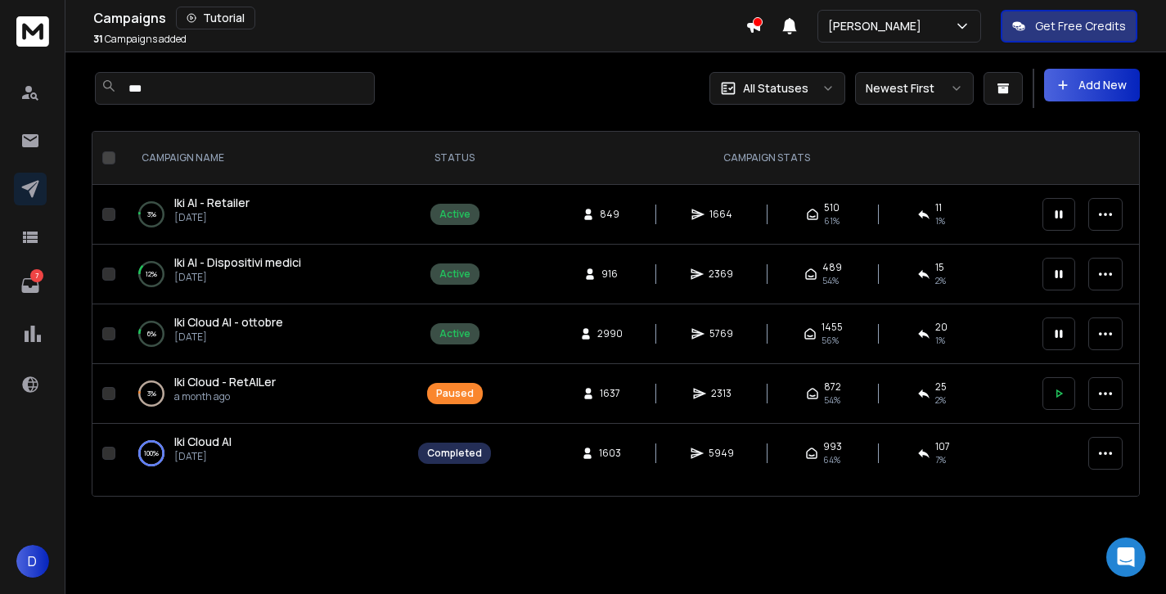
type input "***"
click at [20, 286] on icon at bounding box center [30, 286] width 20 height 20
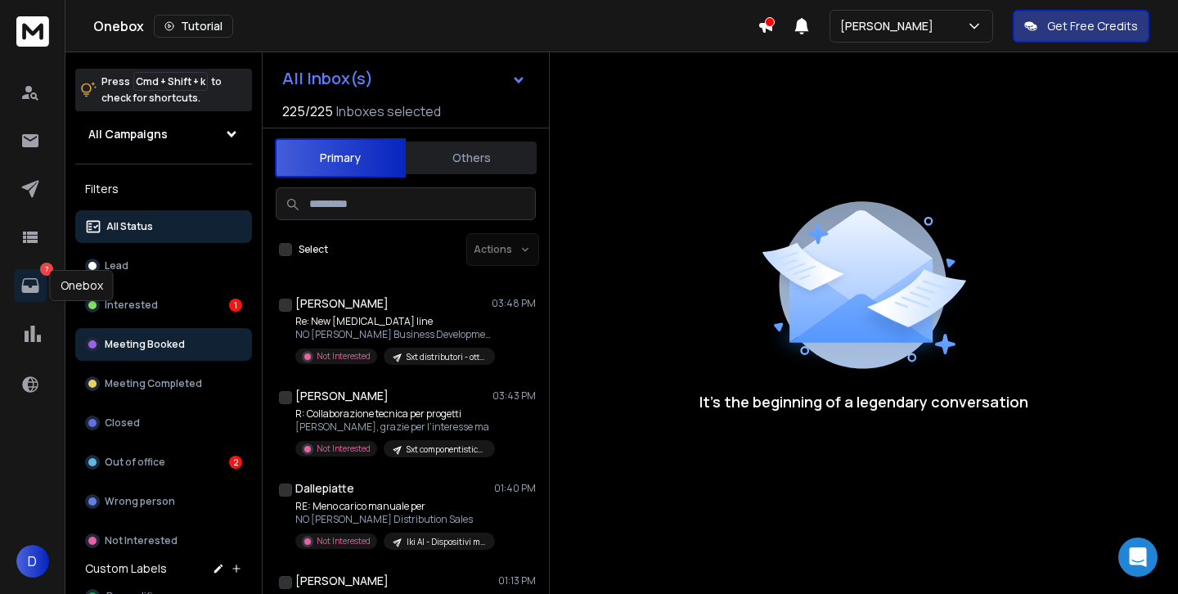
click at [145, 349] on p "Meeting Booked" at bounding box center [145, 344] width 80 height 13
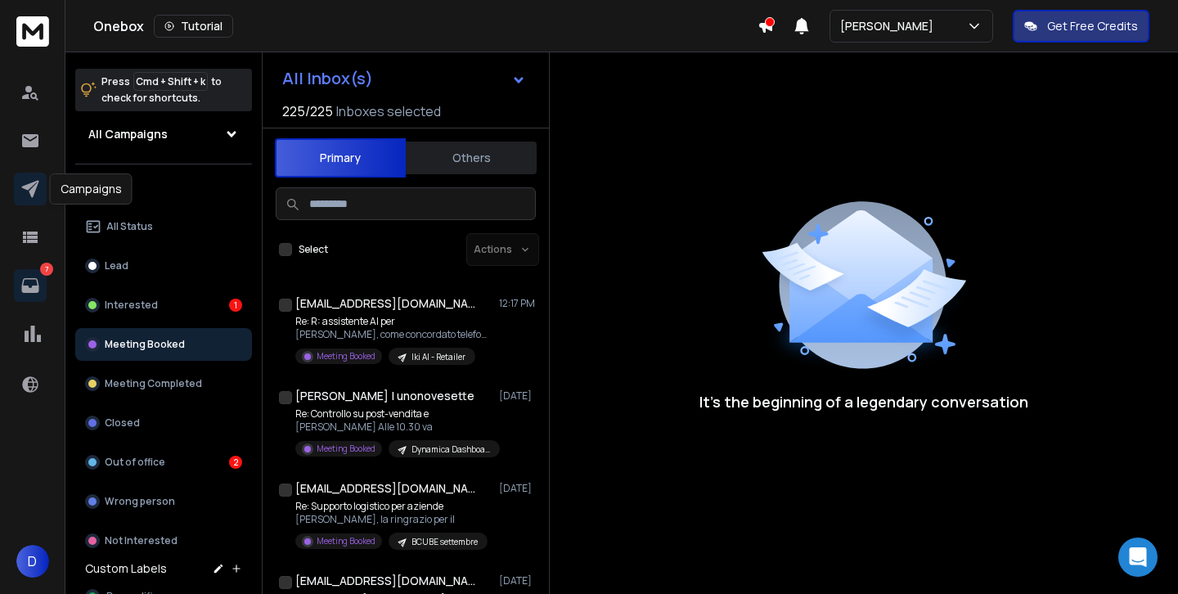
click at [33, 191] on icon at bounding box center [29, 189] width 17 height 17
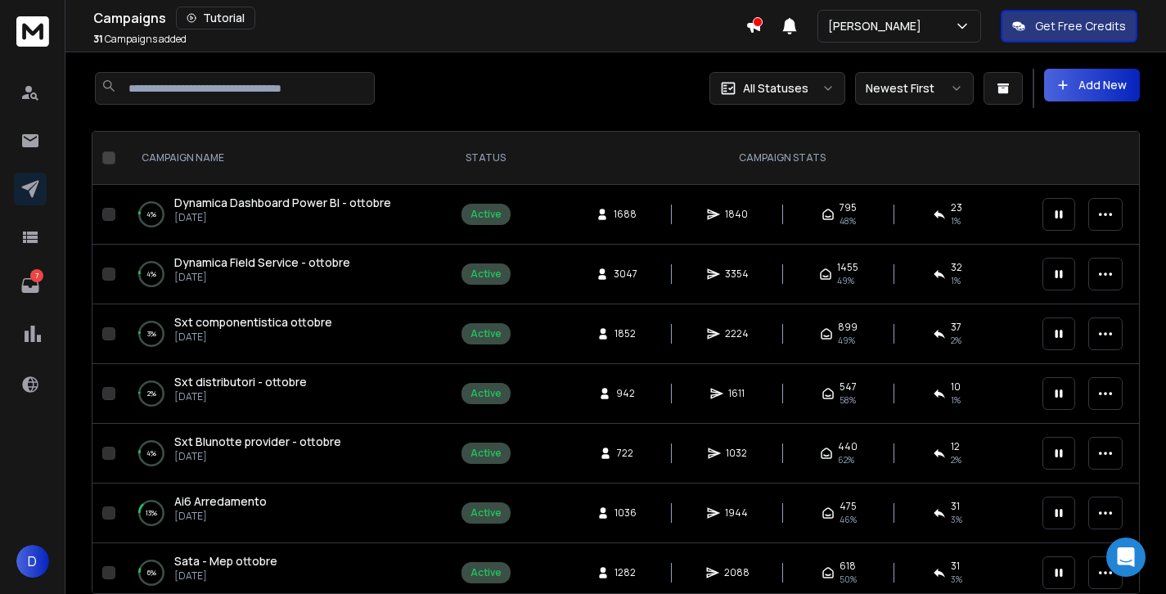
click at [259, 91] on input at bounding box center [235, 88] width 280 height 33
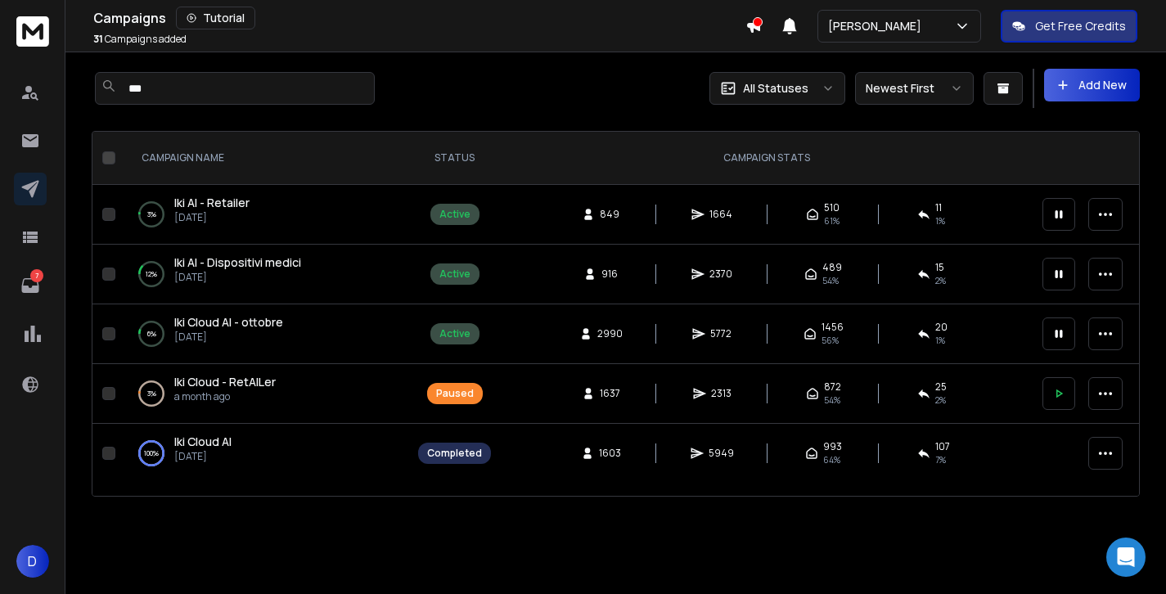
type input "***"
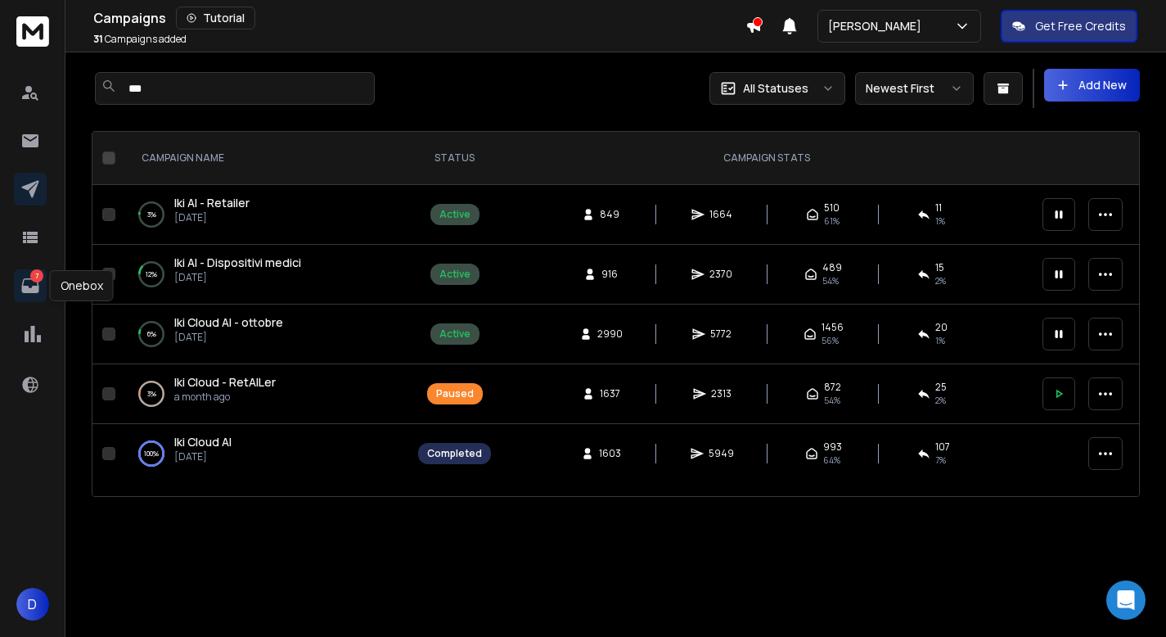
click at [32, 284] on icon at bounding box center [30, 286] width 20 height 20
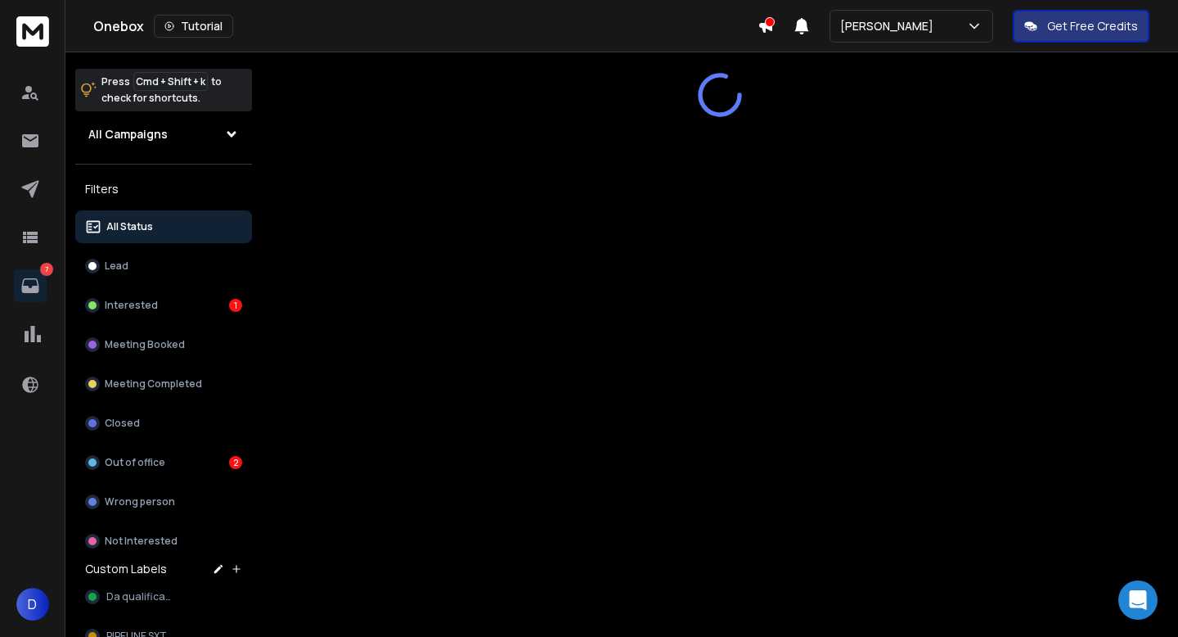
click at [128, 593] on div "Da qualificare" at bounding box center [131, 596] width 93 height 15
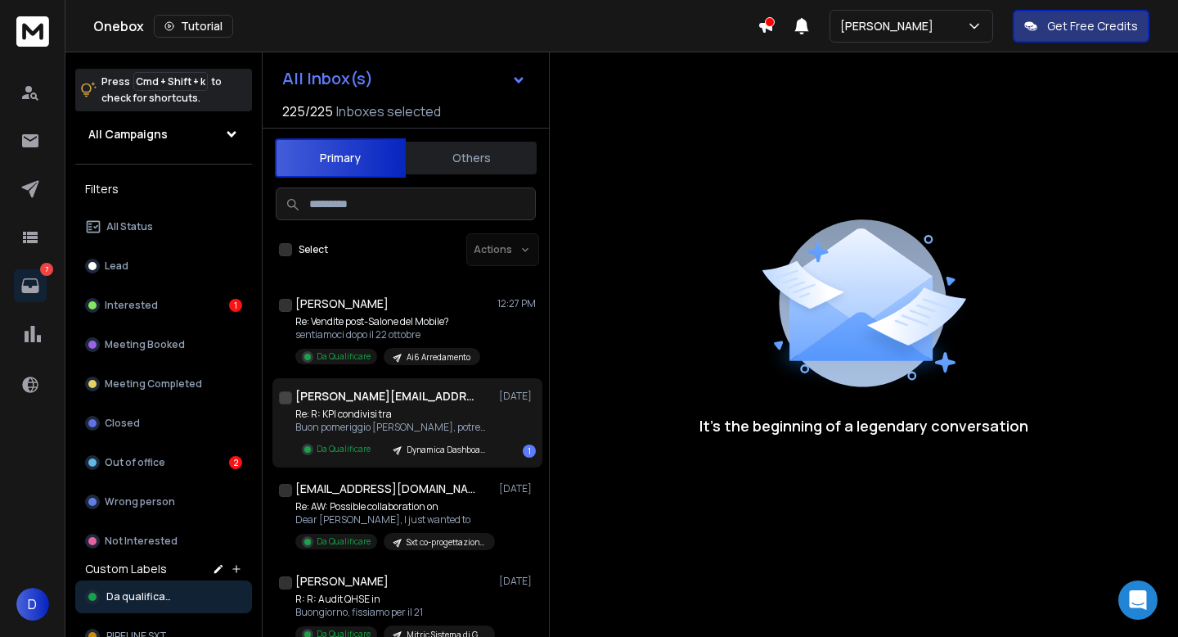
click at [457, 428] on p "Buon pomeriggio Luca, potremmo sentirci martedì alle" at bounding box center [393, 427] width 196 height 13
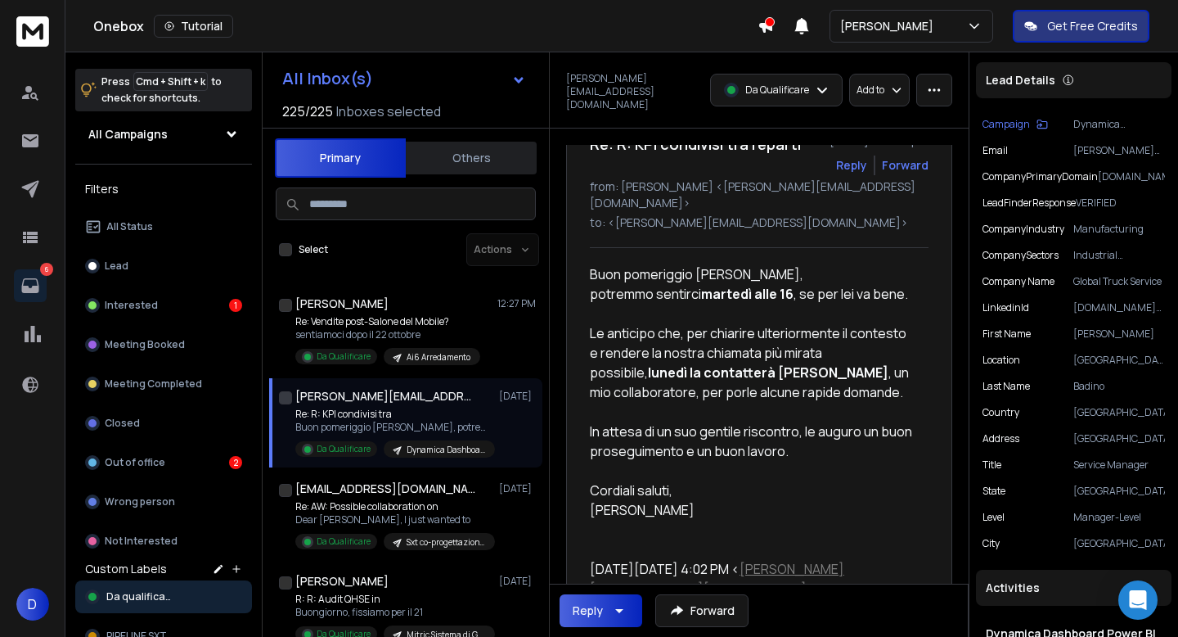
scroll to position [102, 0]
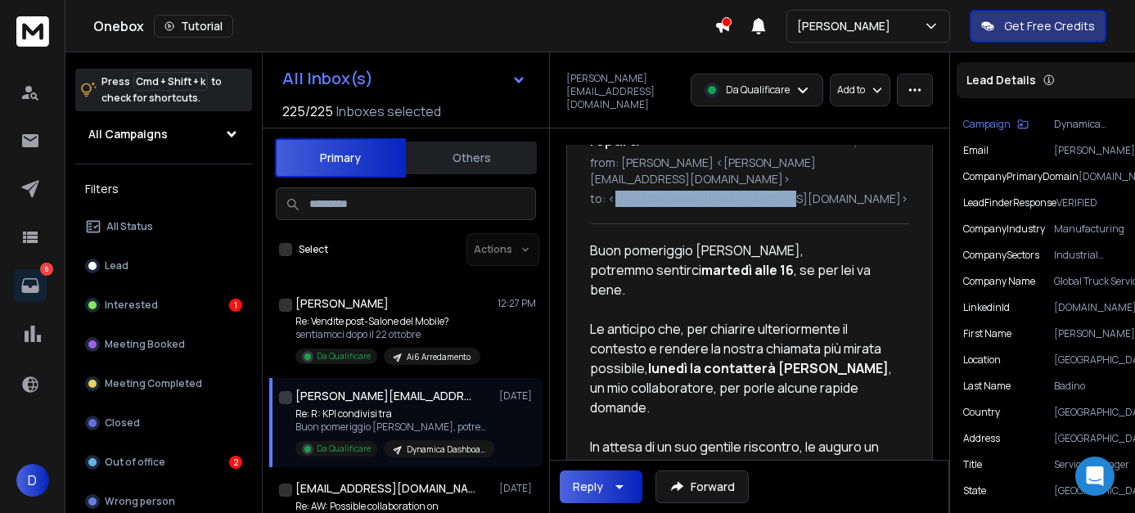
drag, startPoint x: 615, startPoint y: 170, endPoint x: 764, endPoint y: 175, distance: 148.2
click at [764, 191] on p "to: <luca.badino@gruppoamati.it>" at bounding box center [749, 199] width 319 height 16
copy p "luca.badino@gruppoamati.it"
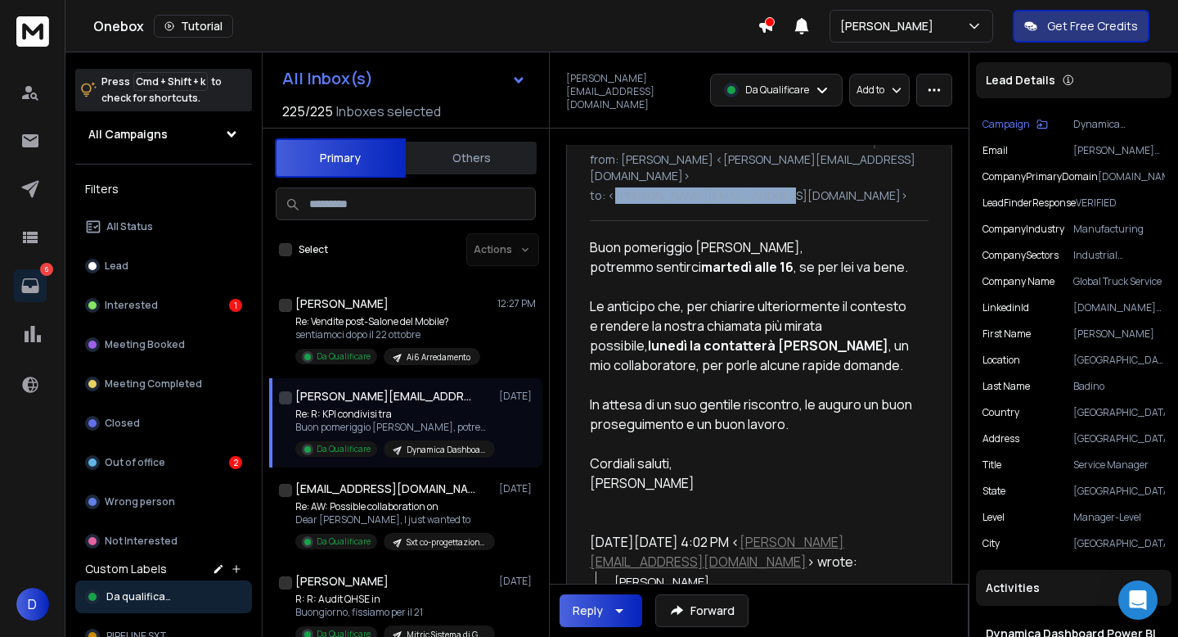
scroll to position [99, 0]
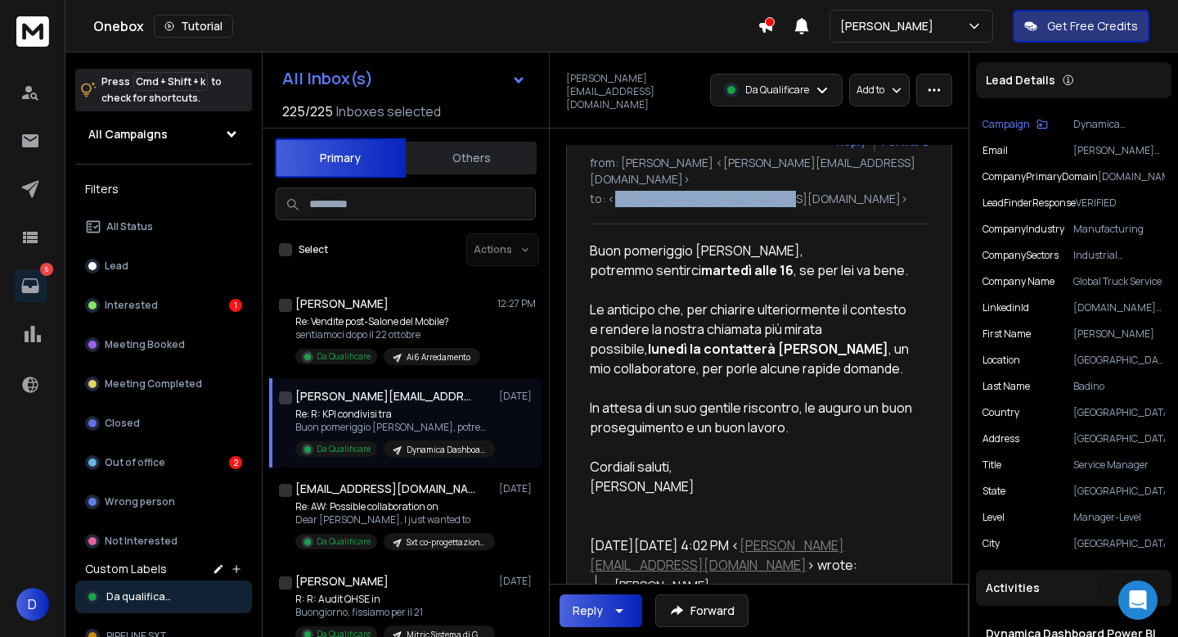
copy p "luca.badino@gruppoamati.it"
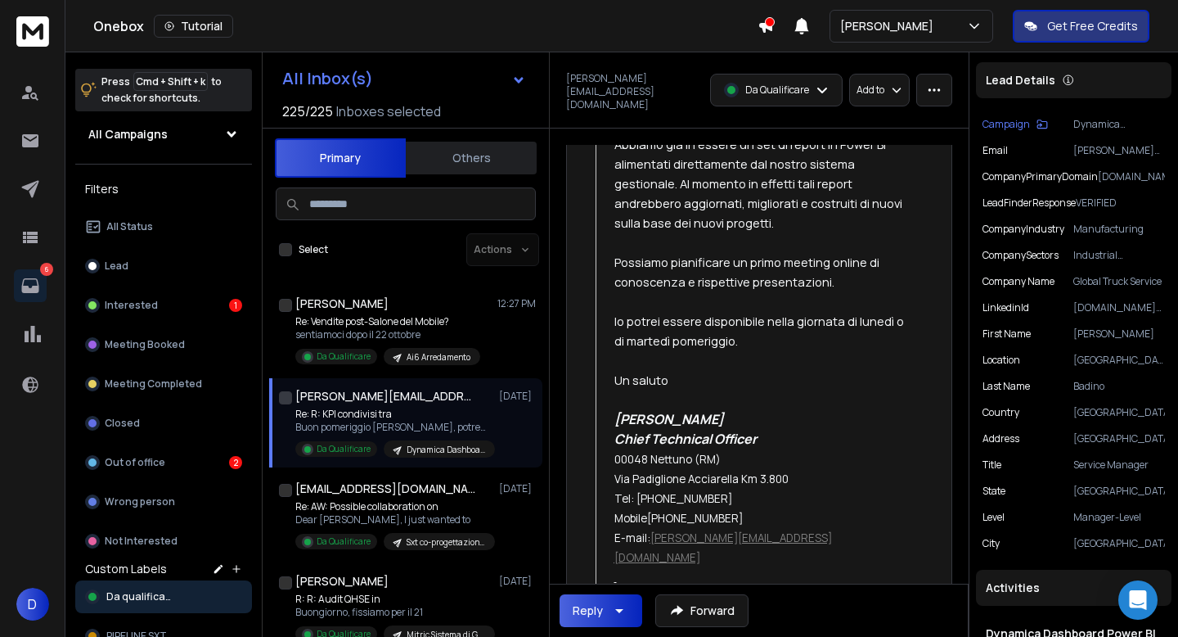
scroll to position [764, 0]
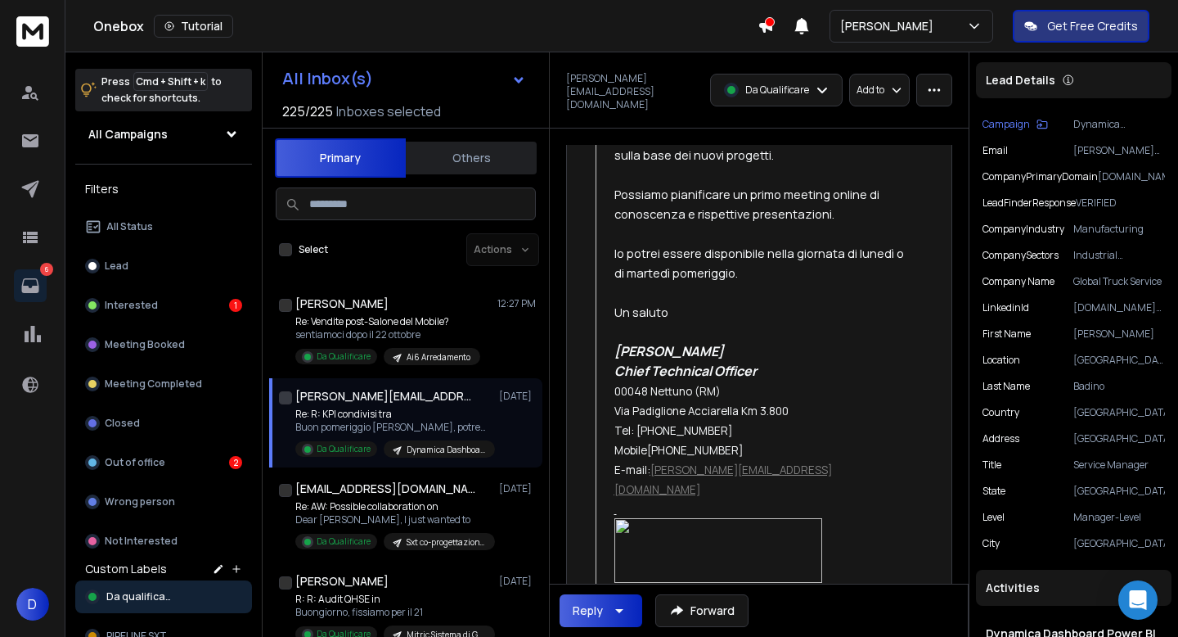
drag, startPoint x: 739, startPoint y: 376, endPoint x: 672, endPoint y: 387, distance: 67.9
click at [672, 439] on div "Mobile +39.338.43.89.711" at bounding box center [766, 449] width 302 height 20
copy span "338.43.89.711"
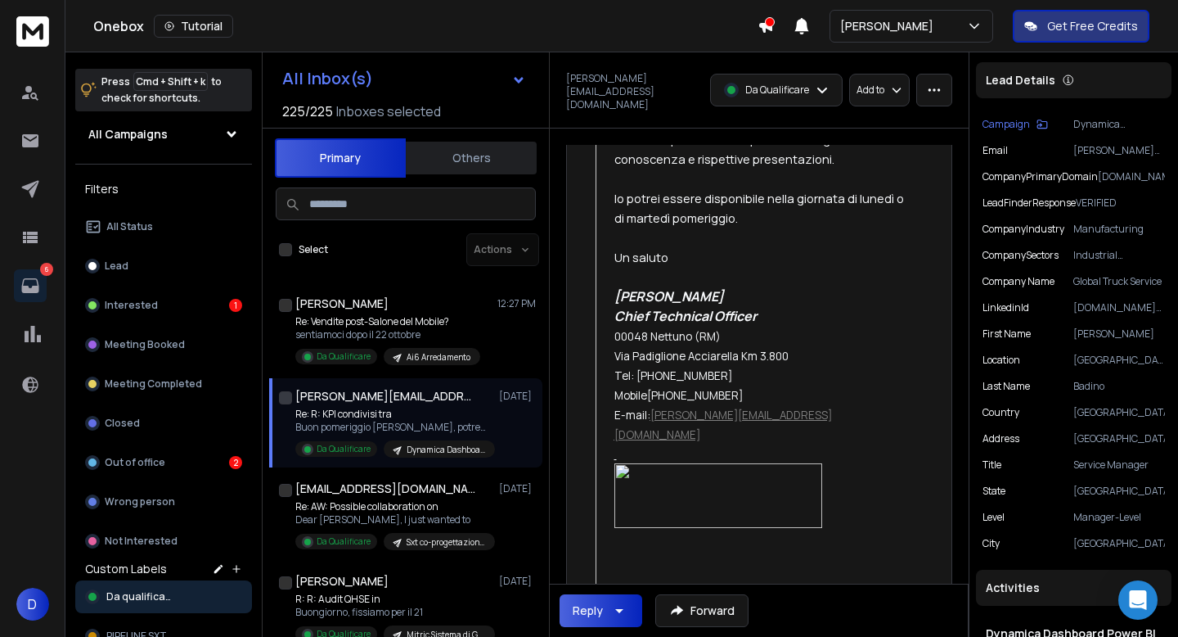
scroll to position [800, 0]
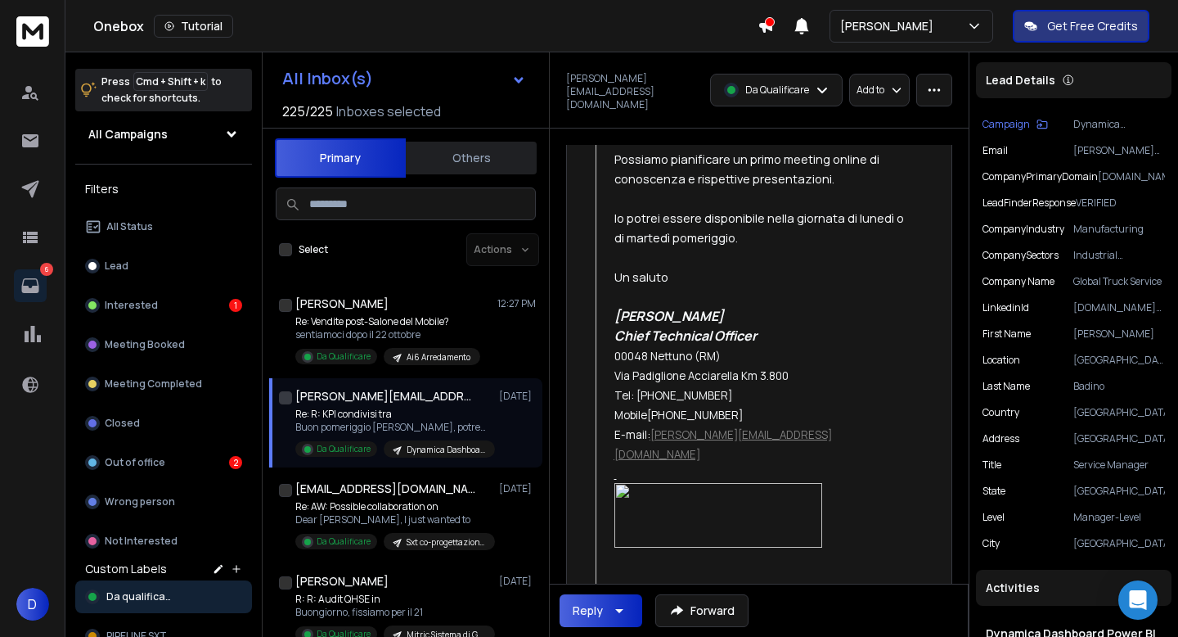
click at [807, 365] on div "Via Padiglione Acciarella Km 3.800" at bounding box center [766, 375] width 302 height 20
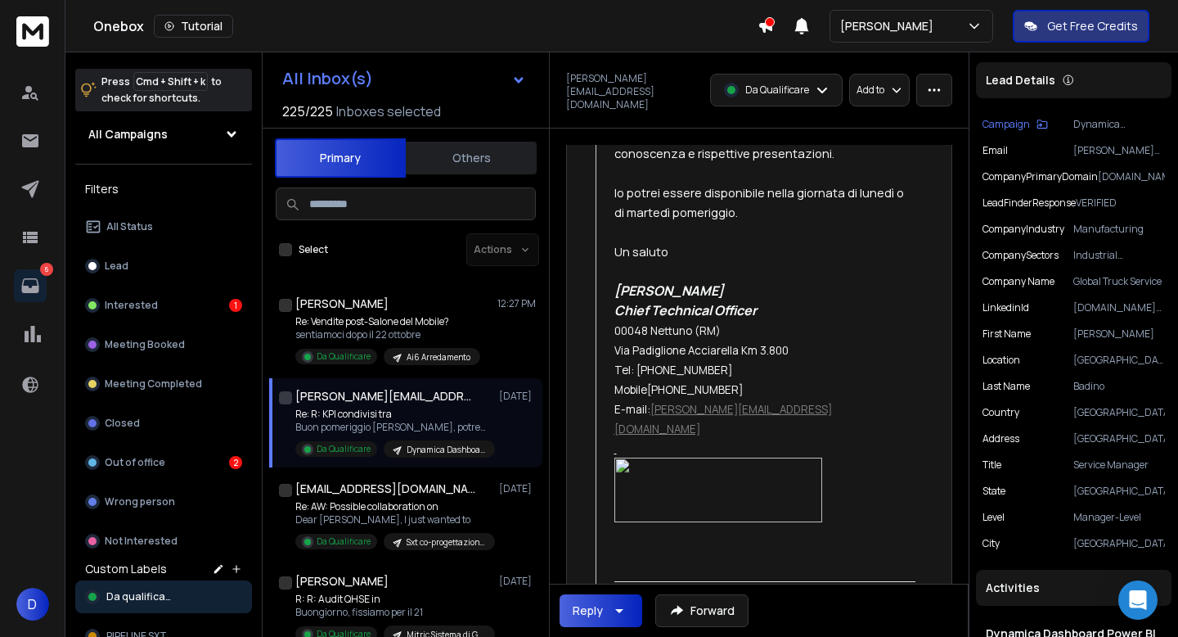
scroll to position [827, 0]
drag, startPoint x: 723, startPoint y: 264, endPoint x: 613, endPoint y: 266, distance: 110.5
click at [613, 266] on div "Buongiorno Edoardo Ho fatto una veloce ricerca delle realtà indicate nella mail…" at bounding box center [756, 560] width 320 height 1427
drag, startPoint x: 798, startPoint y: 277, endPoint x: 606, endPoint y: 268, distance: 192.6
click at [606, 268] on div "Buongiorno Edoardo Ho fatto una veloce ricerca delle realtà indicate nella mail…" at bounding box center [756, 560] width 320 height 1427
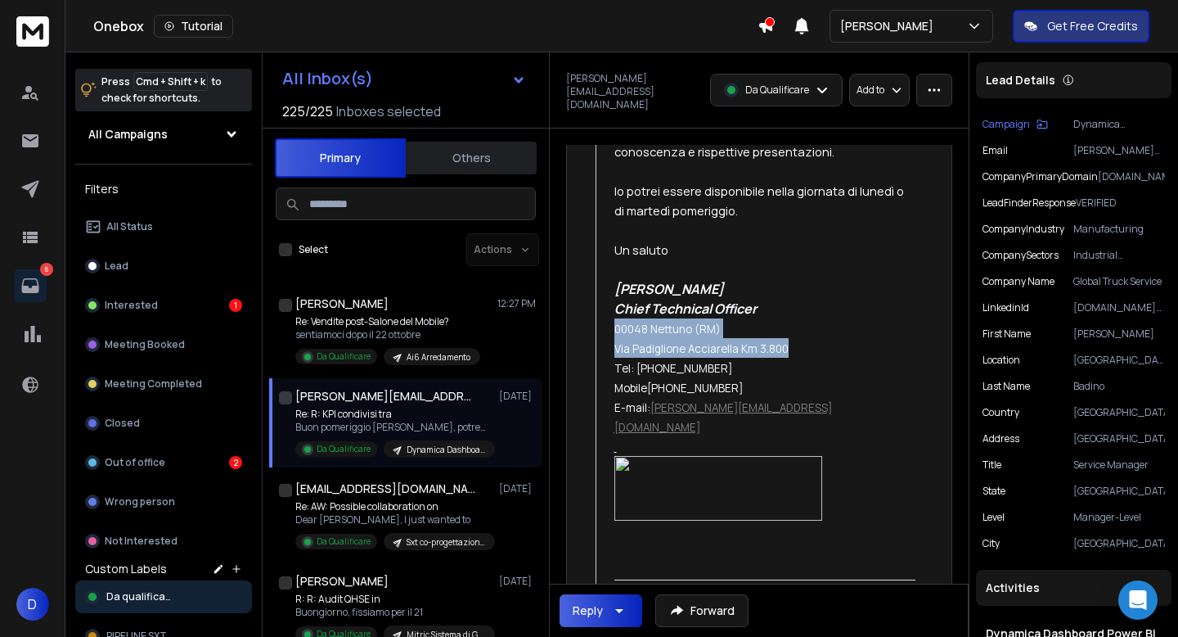
copy div "00048 Nettuno (RM) Via Padiglione Acciarella Km 3.800"
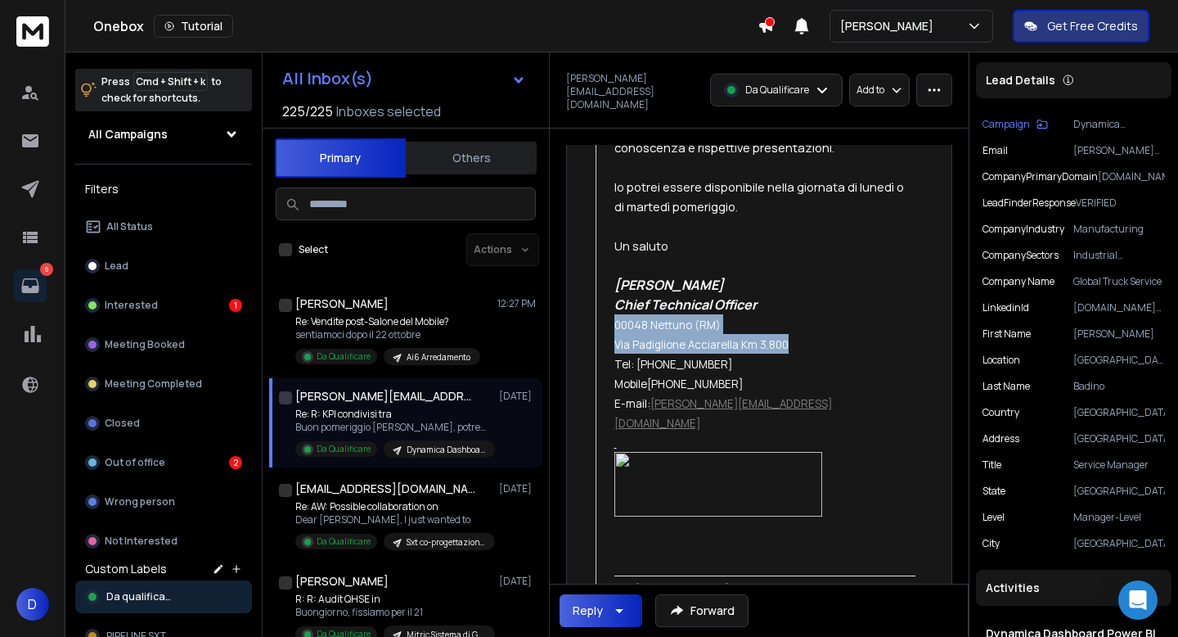
scroll to position [849, 0]
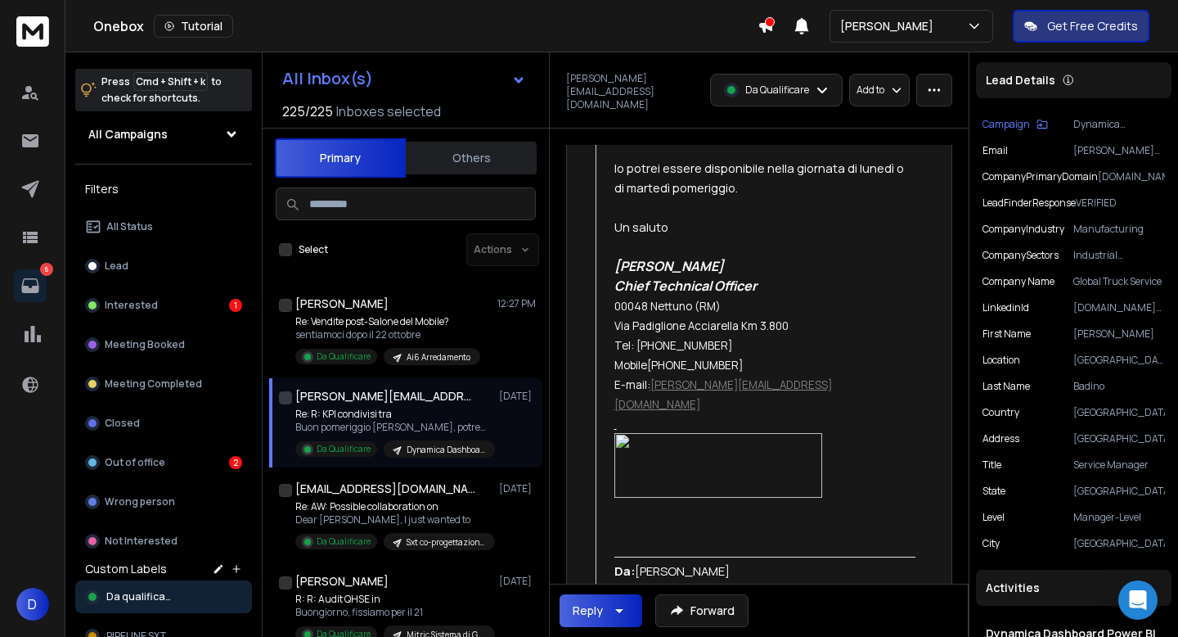
click at [748, 335] on div "Tel: +39.06.98.85.00.28" at bounding box center [766, 345] width 302 height 20
drag, startPoint x: 615, startPoint y: 260, endPoint x: 787, endPoint y: 250, distance: 172.9
click at [787, 315] on div "Via Padiglione Acciarella Km 3.800" at bounding box center [766, 325] width 302 height 20
copy span "Via Padiglione Acciarella Km 3.800"
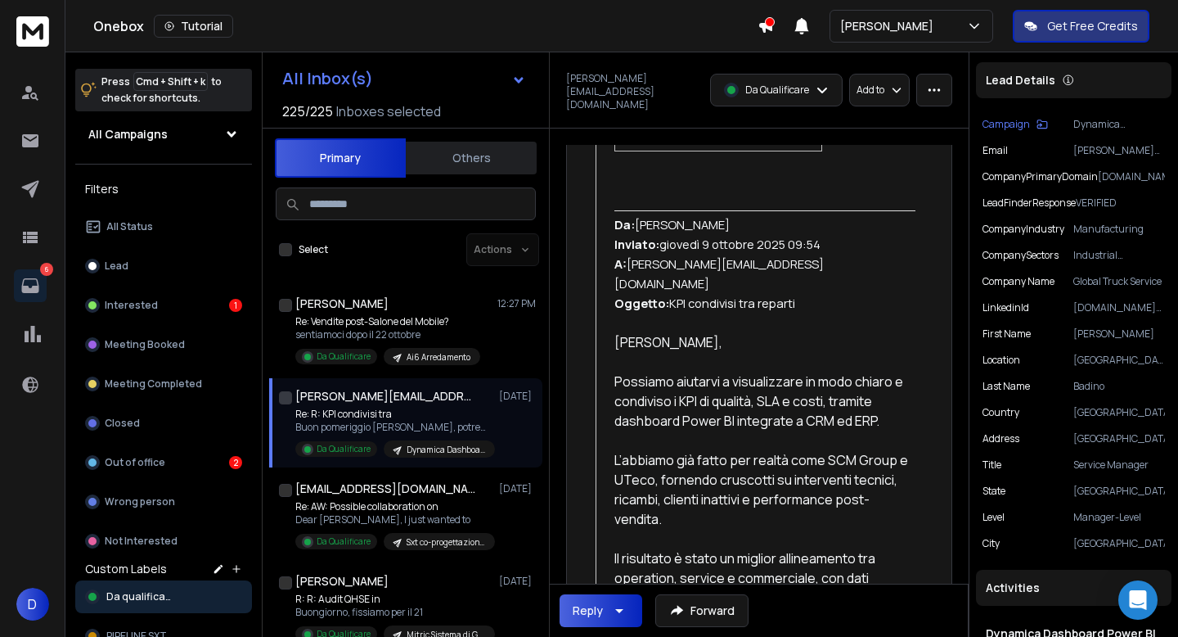
scroll to position [1566, 0]
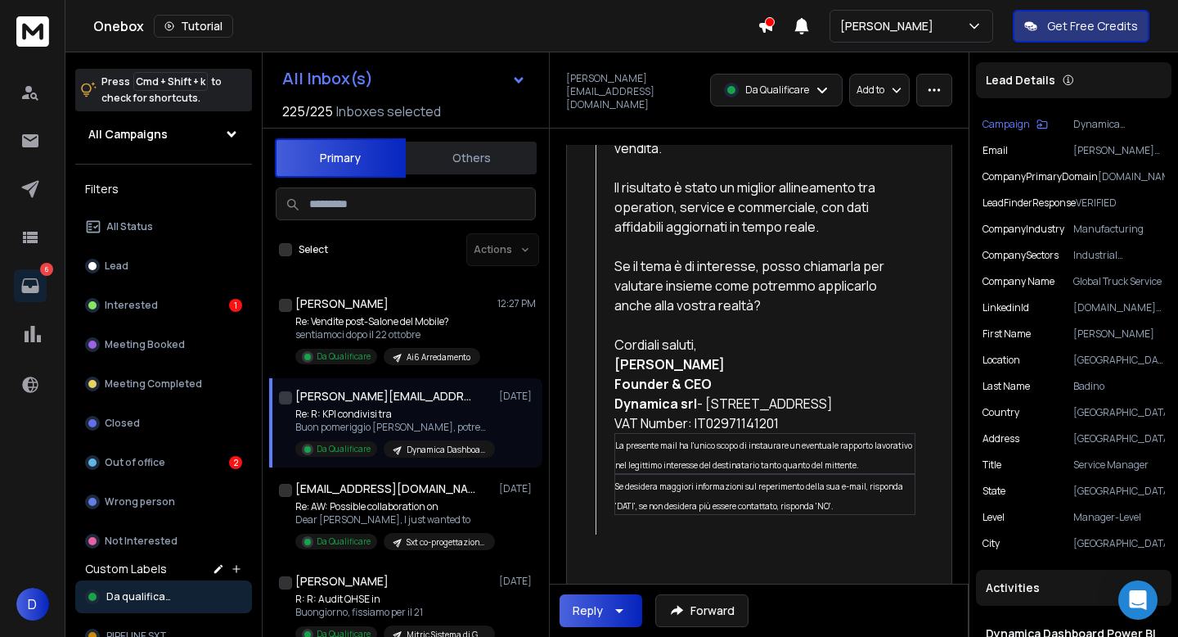
drag, startPoint x: 848, startPoint y: 426, endPoint x: 822, endPoint y: 396, distance: 38.9
click at [847, 515] on div at bounding box center [766, 525] width 302 height 20
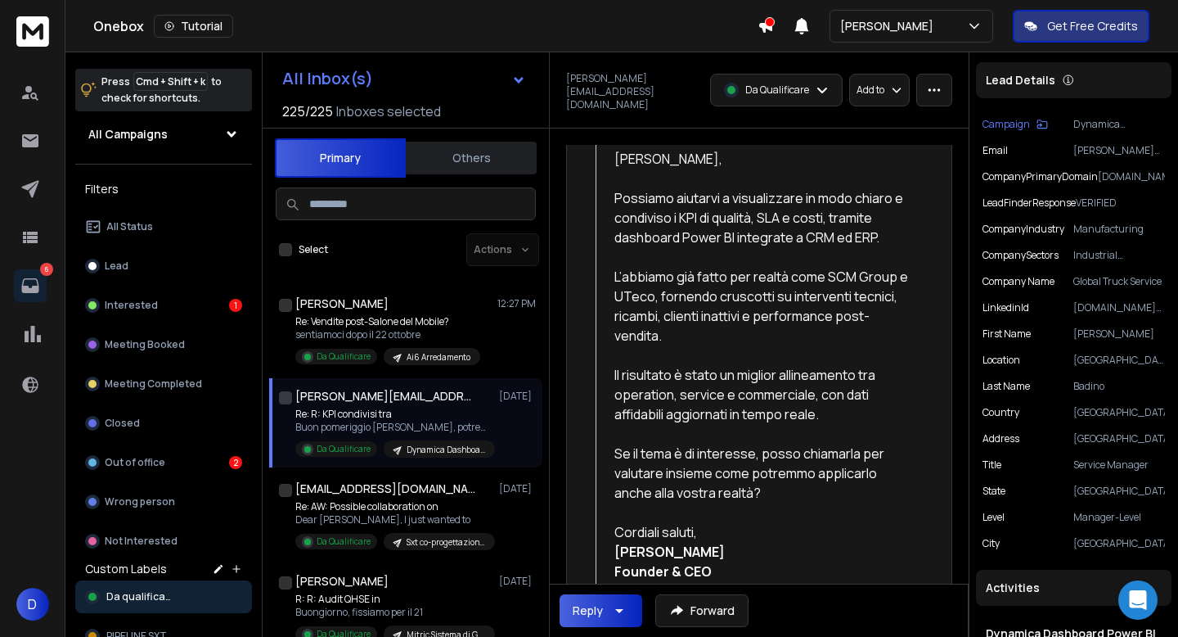
scroll to position [1379, 0]
drag, startPoint x: 780, startPoint y: 293, endPoint x: 728, endPoint y: 259, distance: 61.5
click at [740, 365] on div "Il risultato è stato un miglior allineamento tra operation, service e commercia…" at bounding box center [766, 394] width 302 height 59
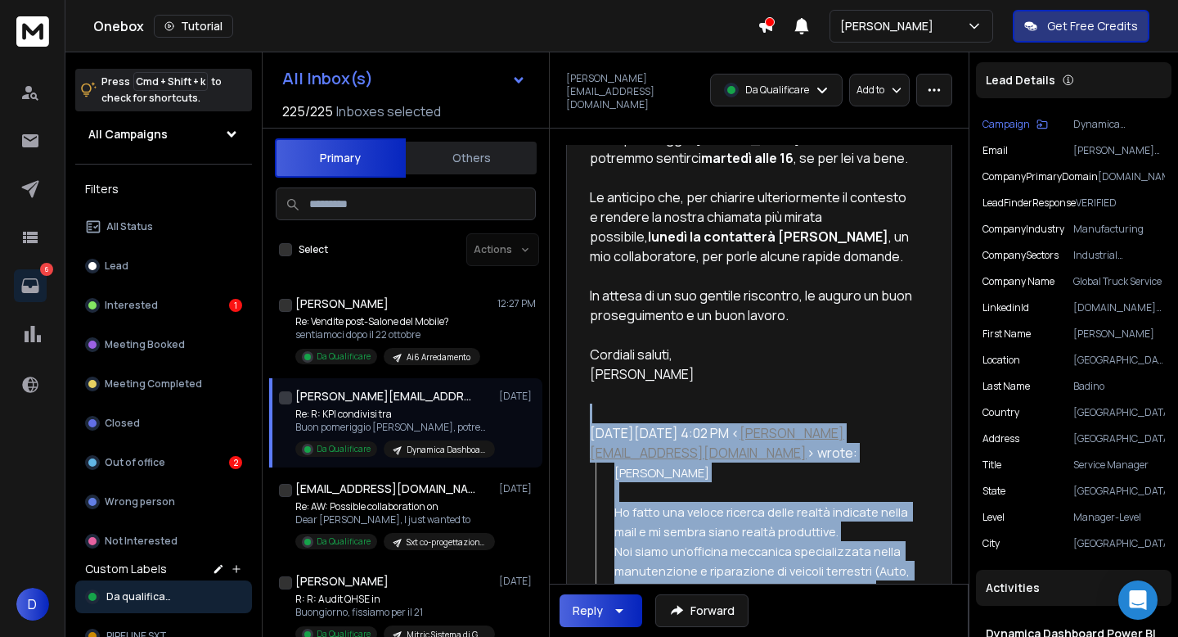
scroll to position [226, 0]
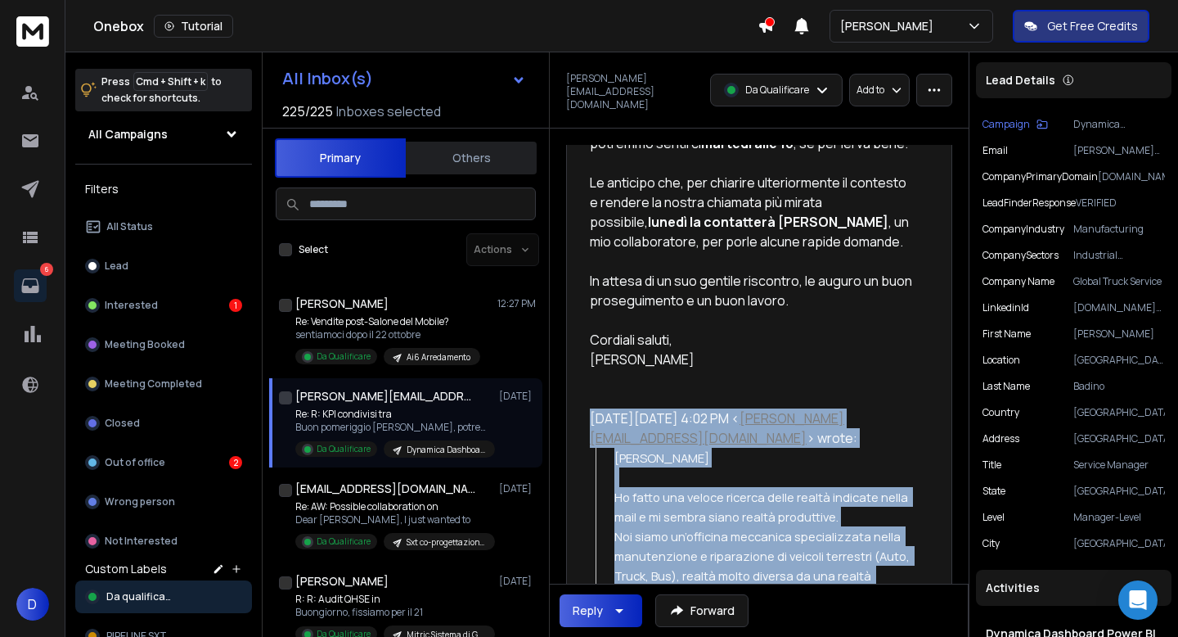
drag, startPoint x: 686, startPoint y: 384, endPoint x: 583, endPoint y: 392, distance: 102.6
copy div "On Friday, Oct 10, 2025 at 4:02 PM < luca.badino@gruppoamati.it > wrote: Buongi…"
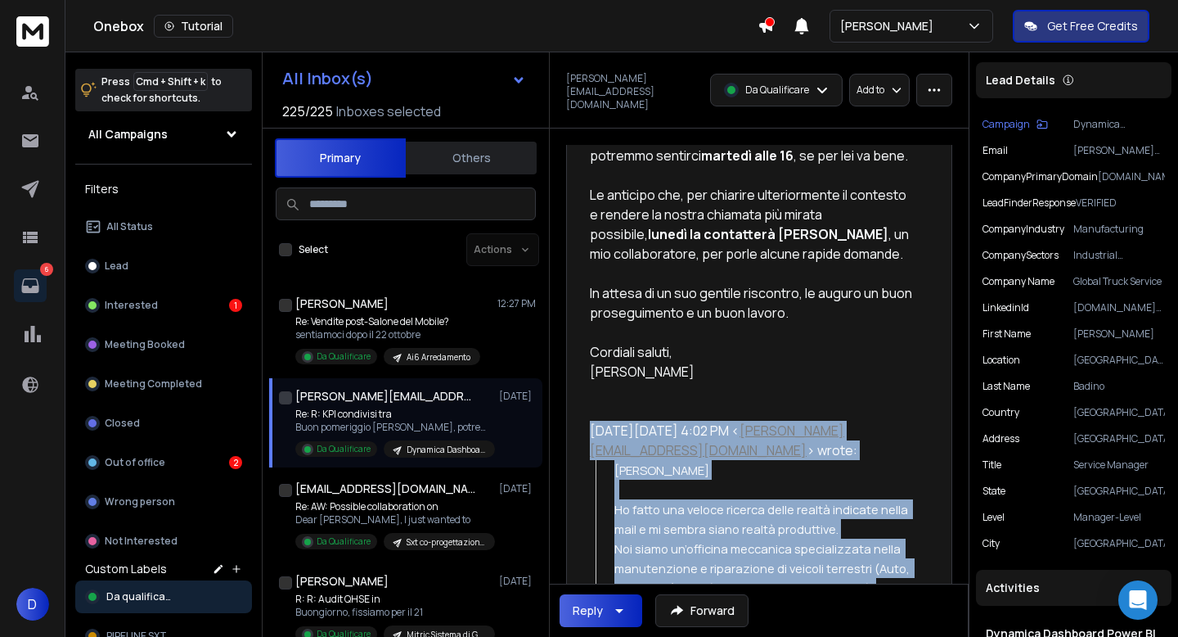
scroll to position [194, 0]
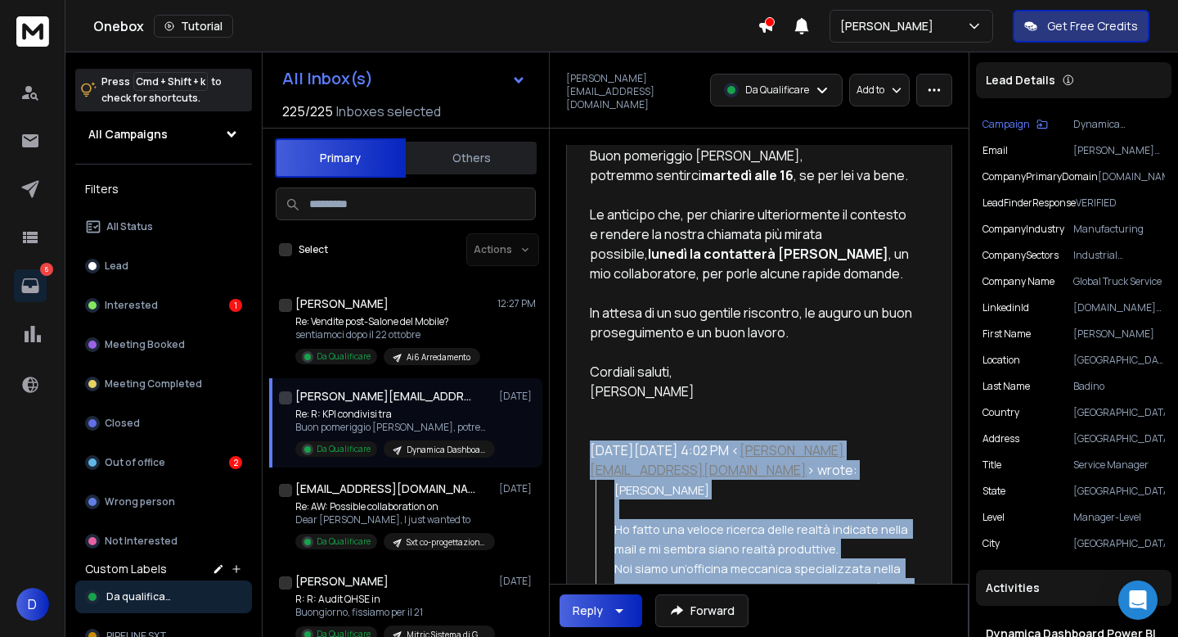
click at [764, 91] on div "Da Qualificare" at bounding box center [776, 89] width 131 height 31
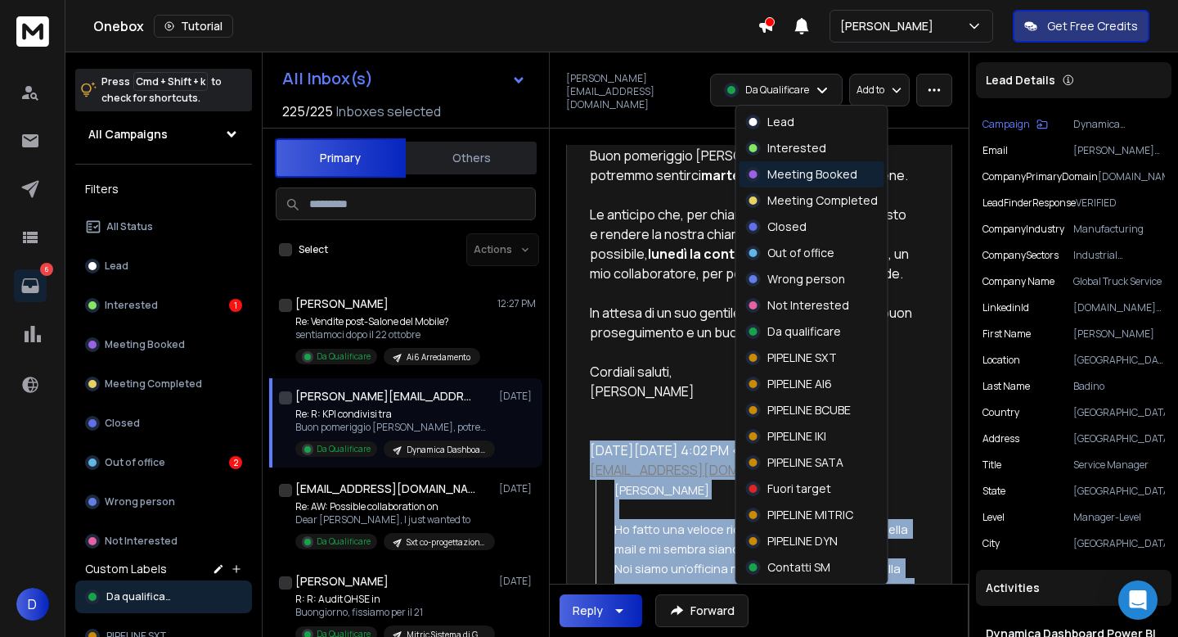
click at [777, 171] on p "Meeting Booked" at bounding box center [813, 174] width 90 height 16
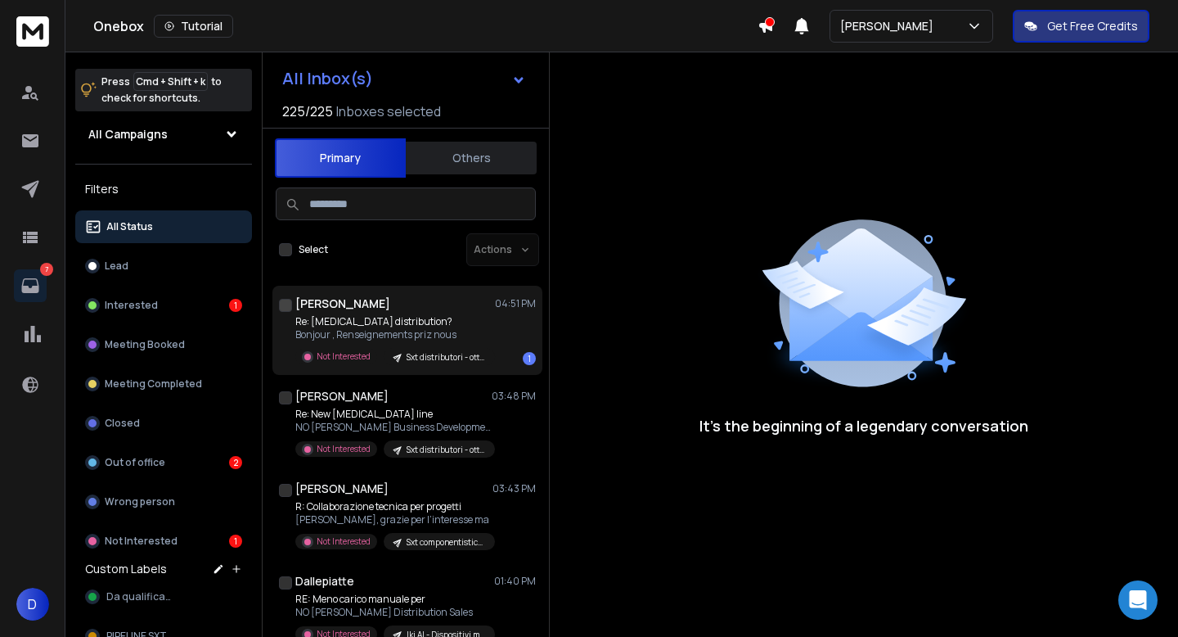
click at [433, 309] on div "Hervé Marquis 04:51 PM" at bounding box center [415, 303] width 241 height 16
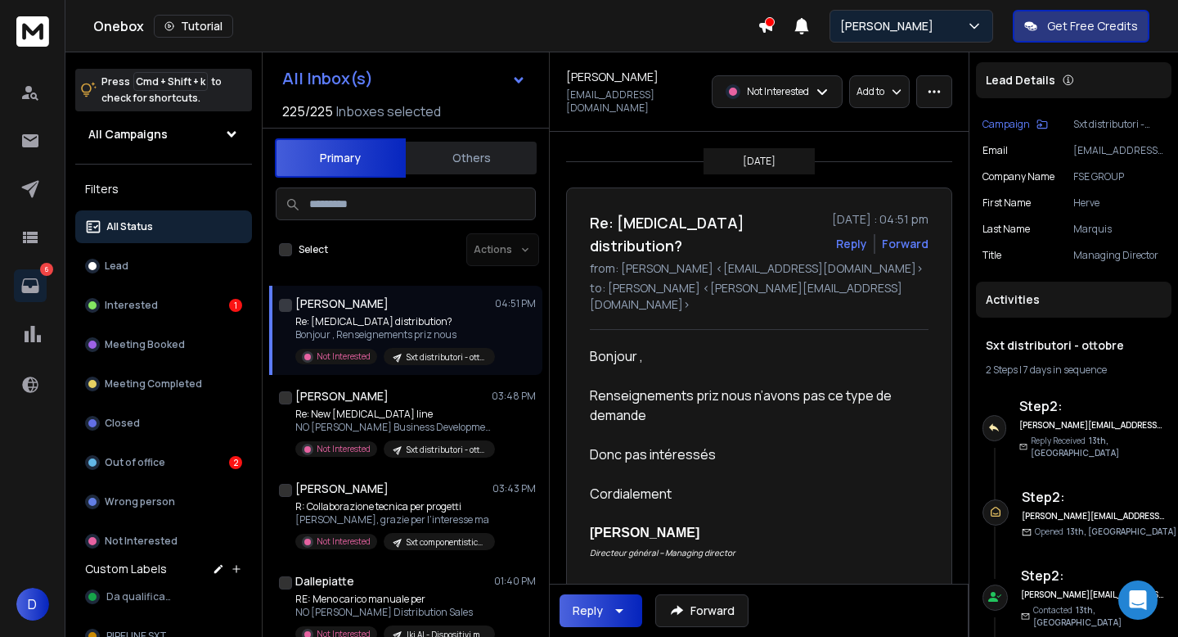
click at [932, 21] on div "[PERSON_NAME]" at bounding box center [911, 26] width 142 height 16
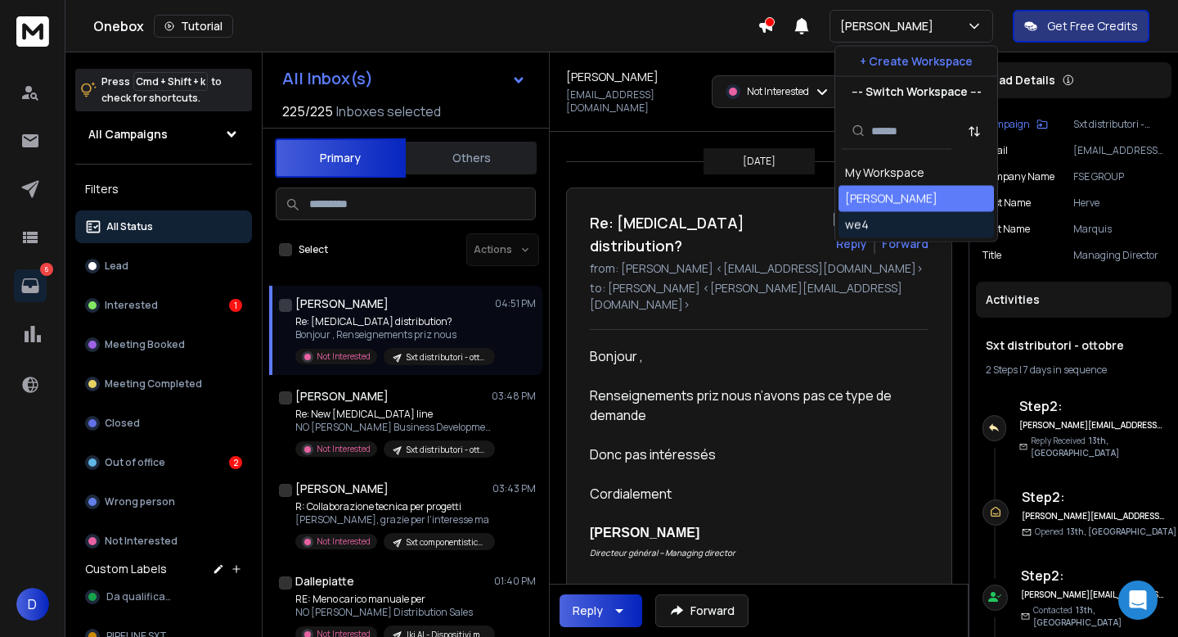
click at [896, 222] on div "we4" at bounding box center [916, 225] width 155 height 26
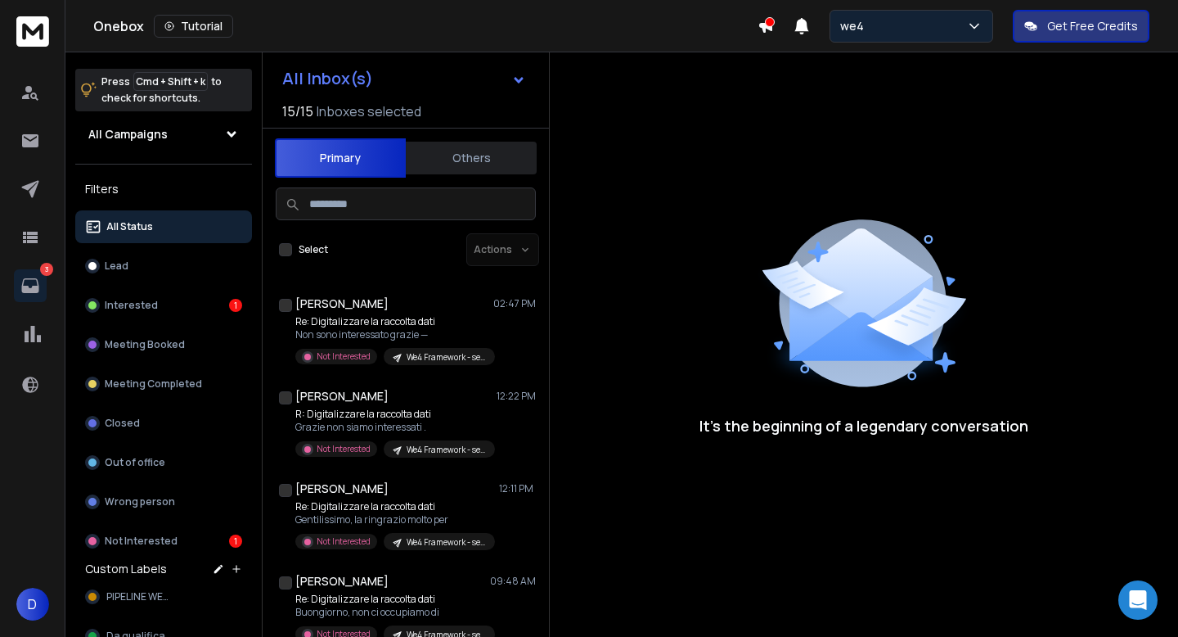
click at [902, 36] on button "we4" at bounding box center [912, 26] width 164 height 33
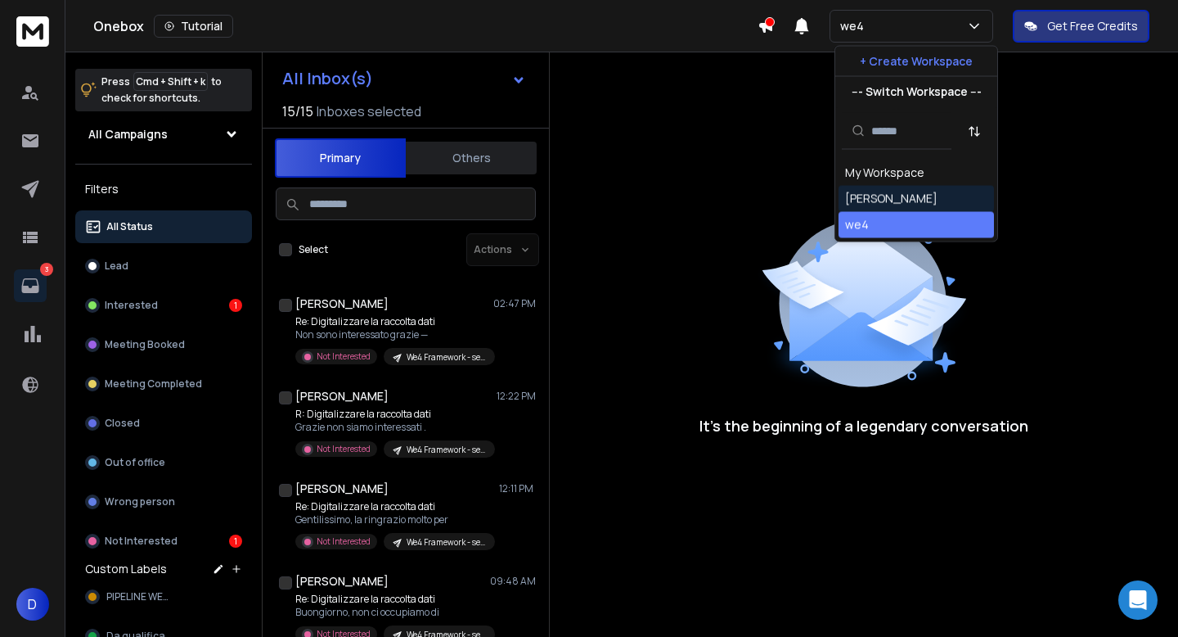
click at [868, 203] on div "[PERSON_NAME]" at bounding box center [891, 199] width 92 height 16
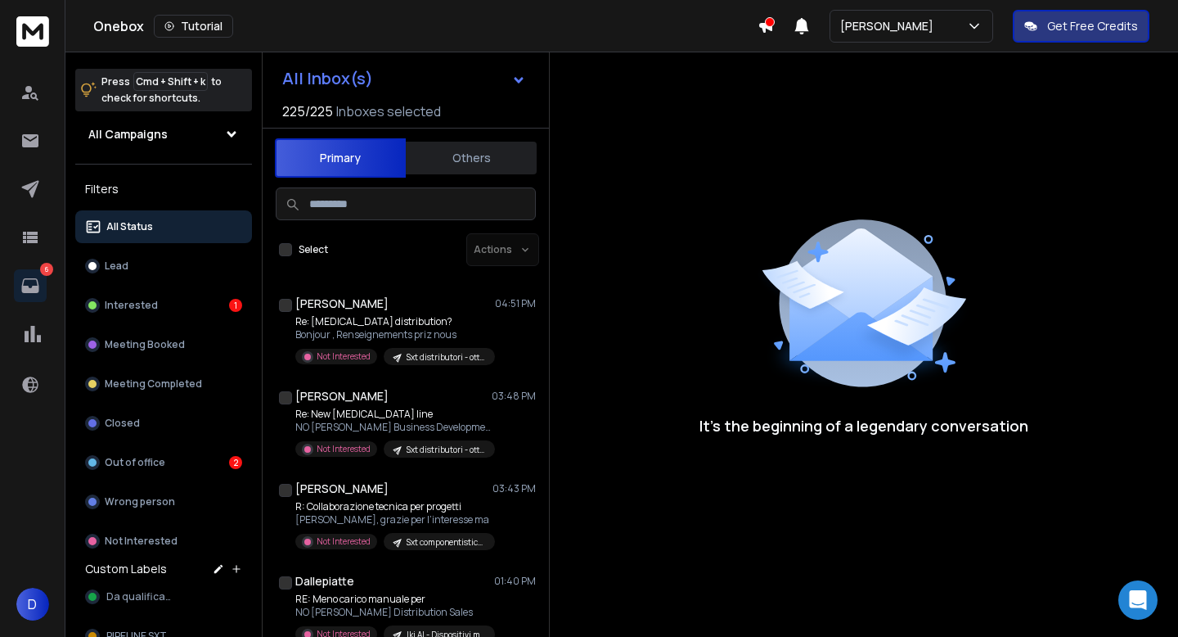
scroll to position [26, 0]
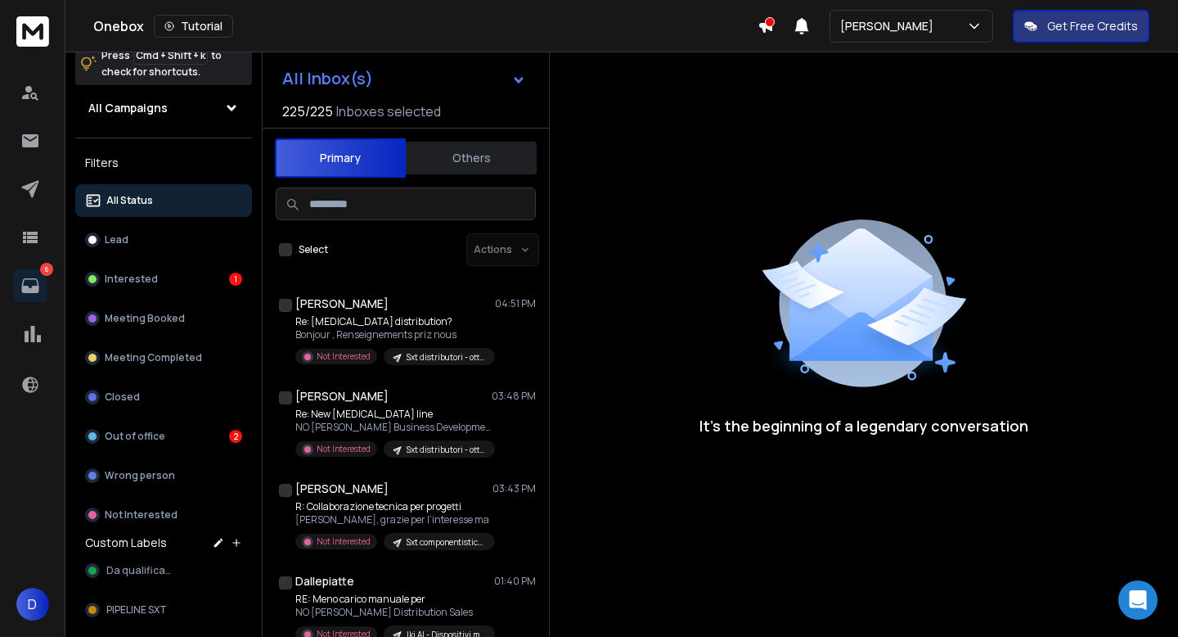
click at [148, 565] on span "Da qualificare" at bounding box center [140, 570] width 69 height 13
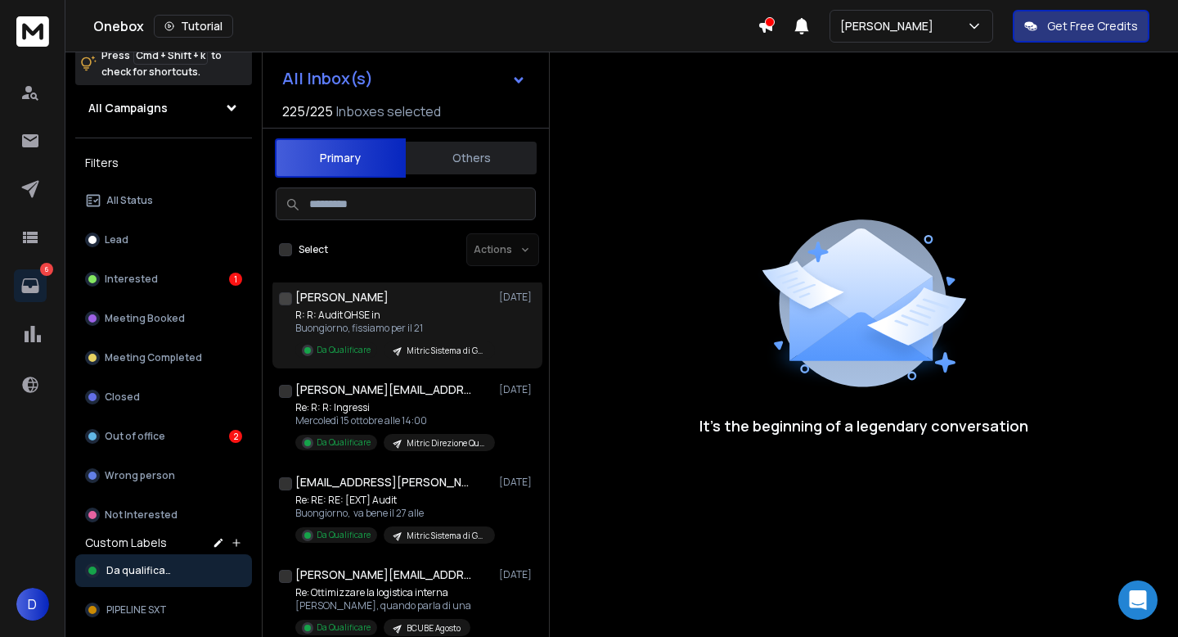
scroll to position [191, 0]
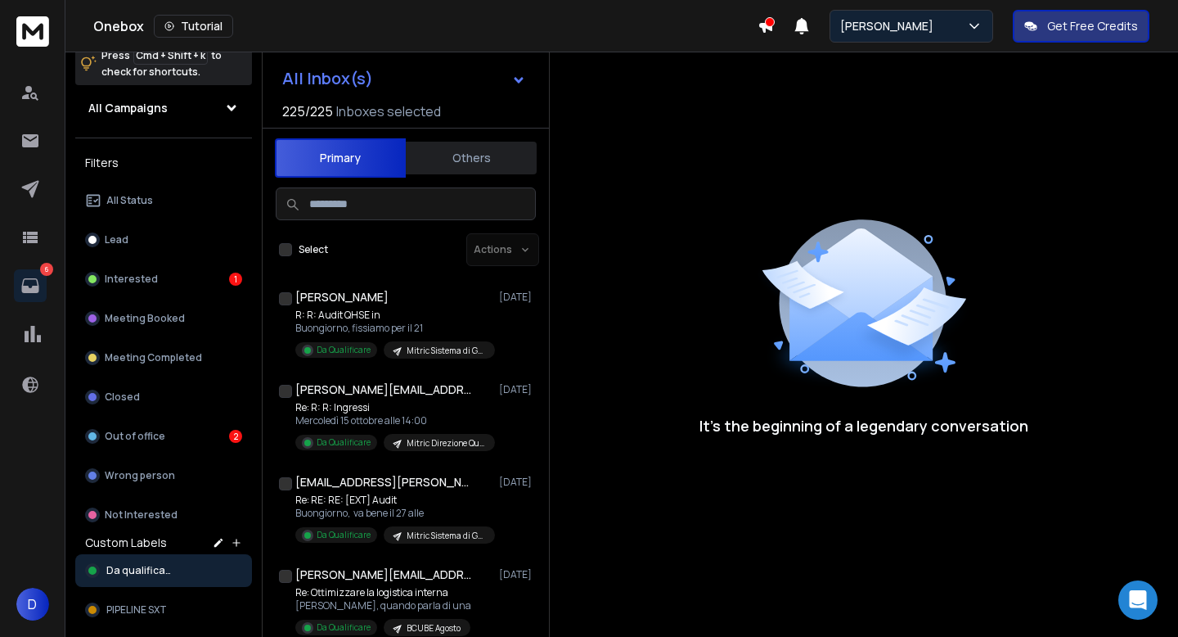
click at [906, 30] on p "[PERSON_NAME]" at bounding box center [890, 26] width 100 height 16
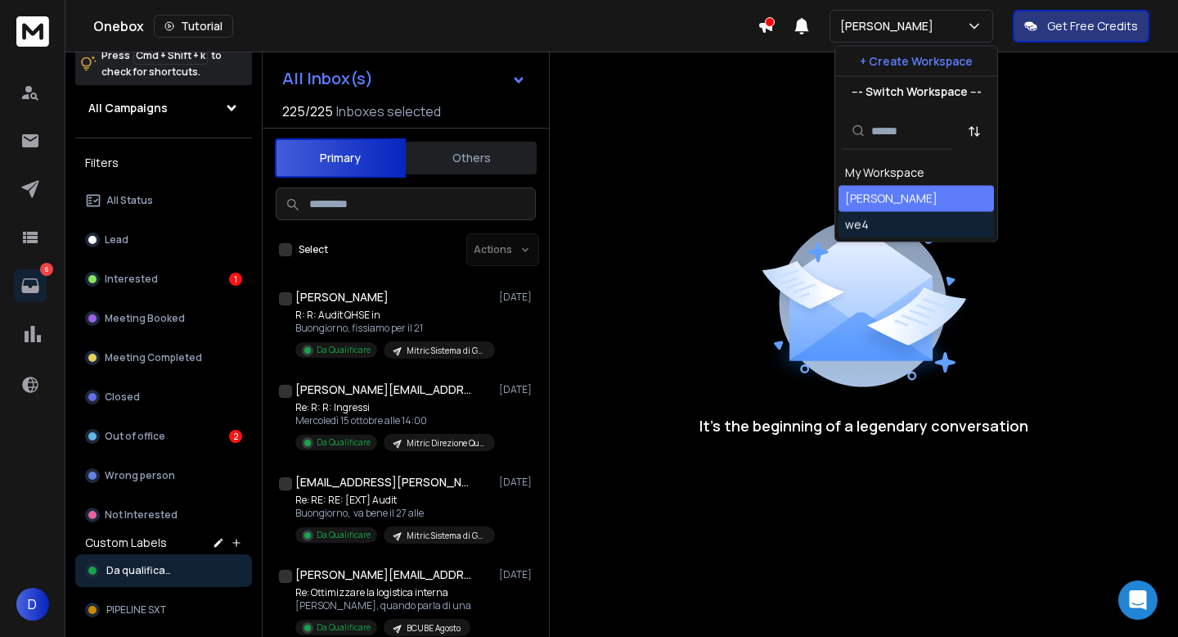
click at [906, 227] on div "we4" at bounding box center [916, 225] width 155 height 26
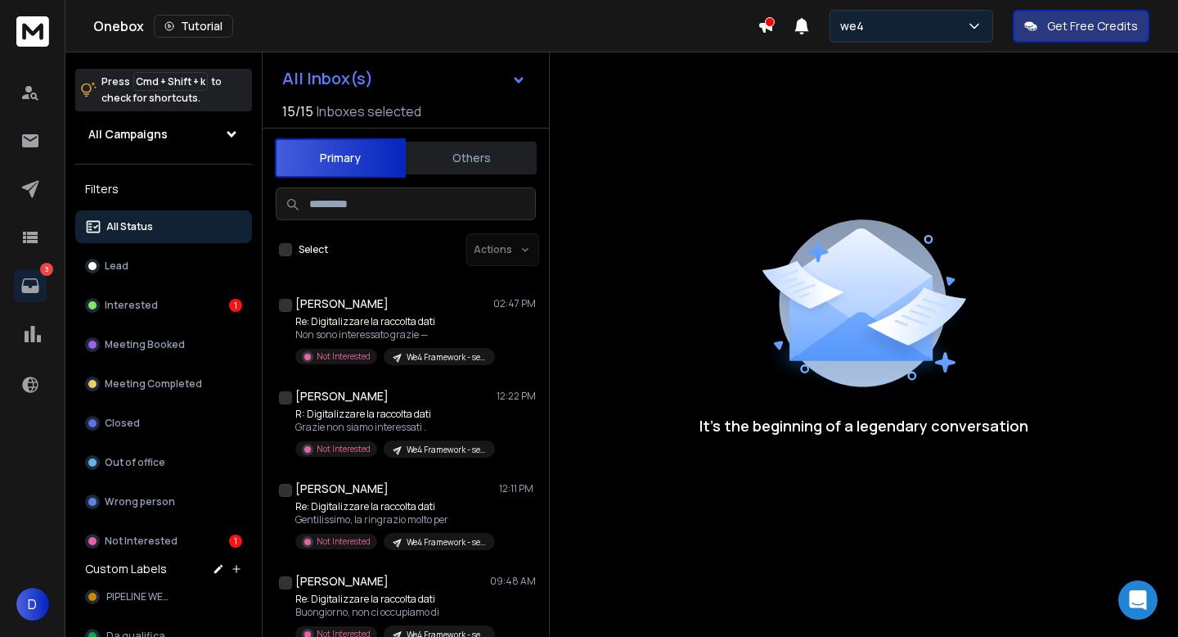
click at [959, 26] on div "we4" at bounding box center [911, 26] width 142 height 16
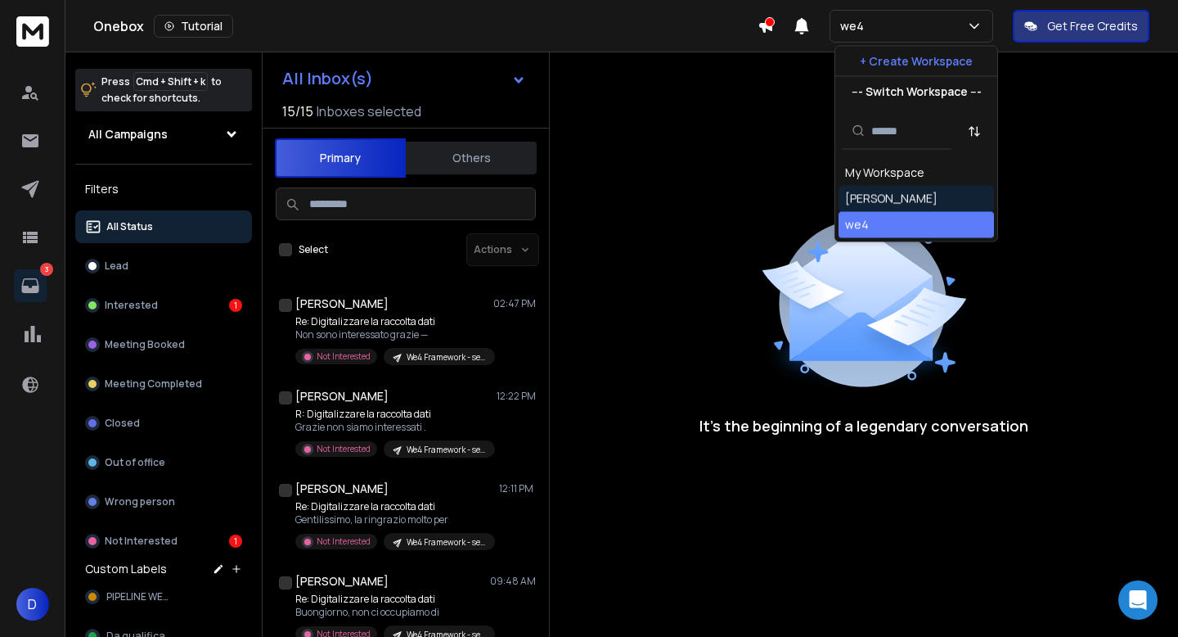
click at [948, 198] on div "[PERSON_NAME]" at bounding box center [916, 199] width 155 height 26
